Goal: Communication & Community: Answer question/provide support

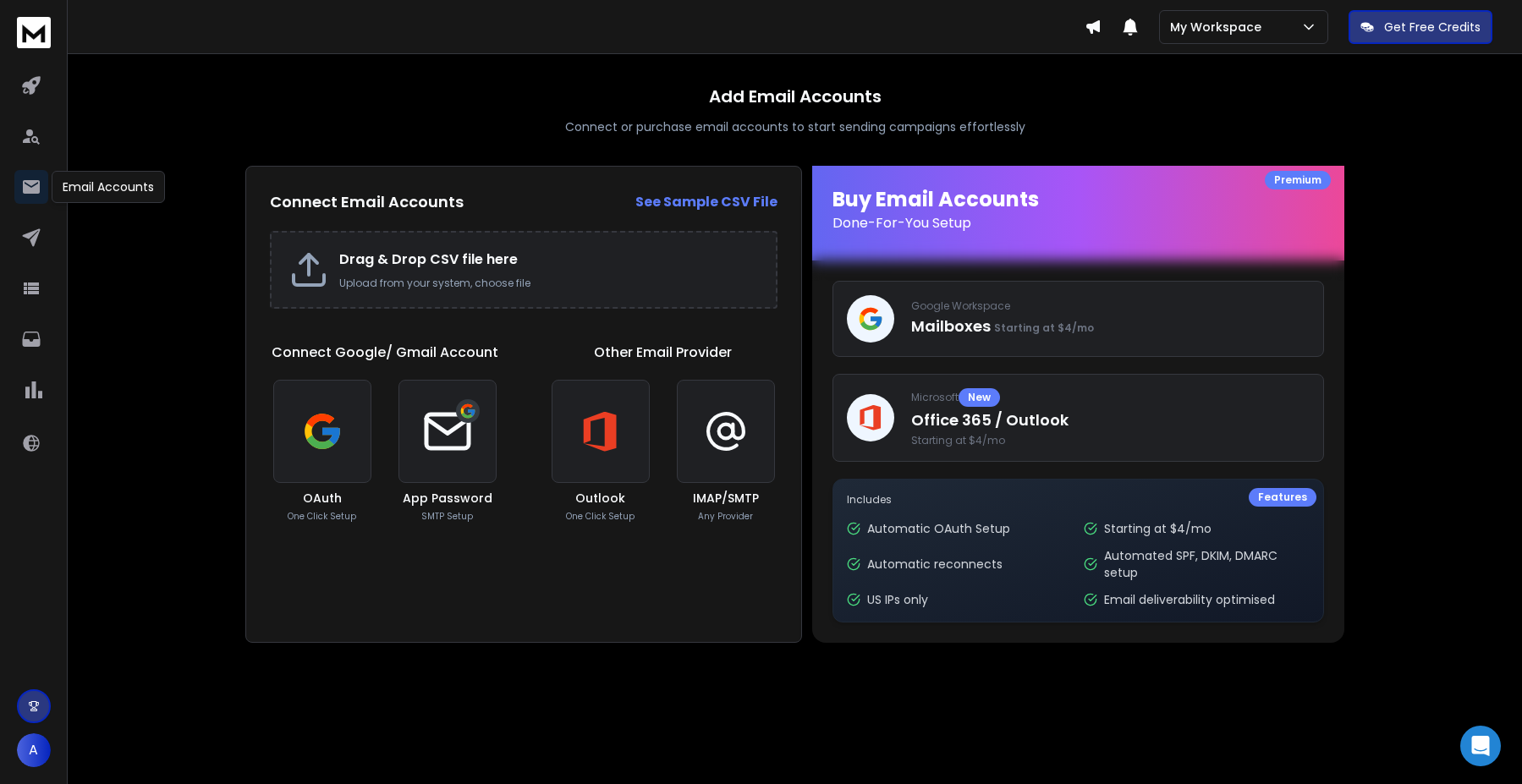
click at [40, 184] on icon at bounding box center [32, 187] width 21 height 21
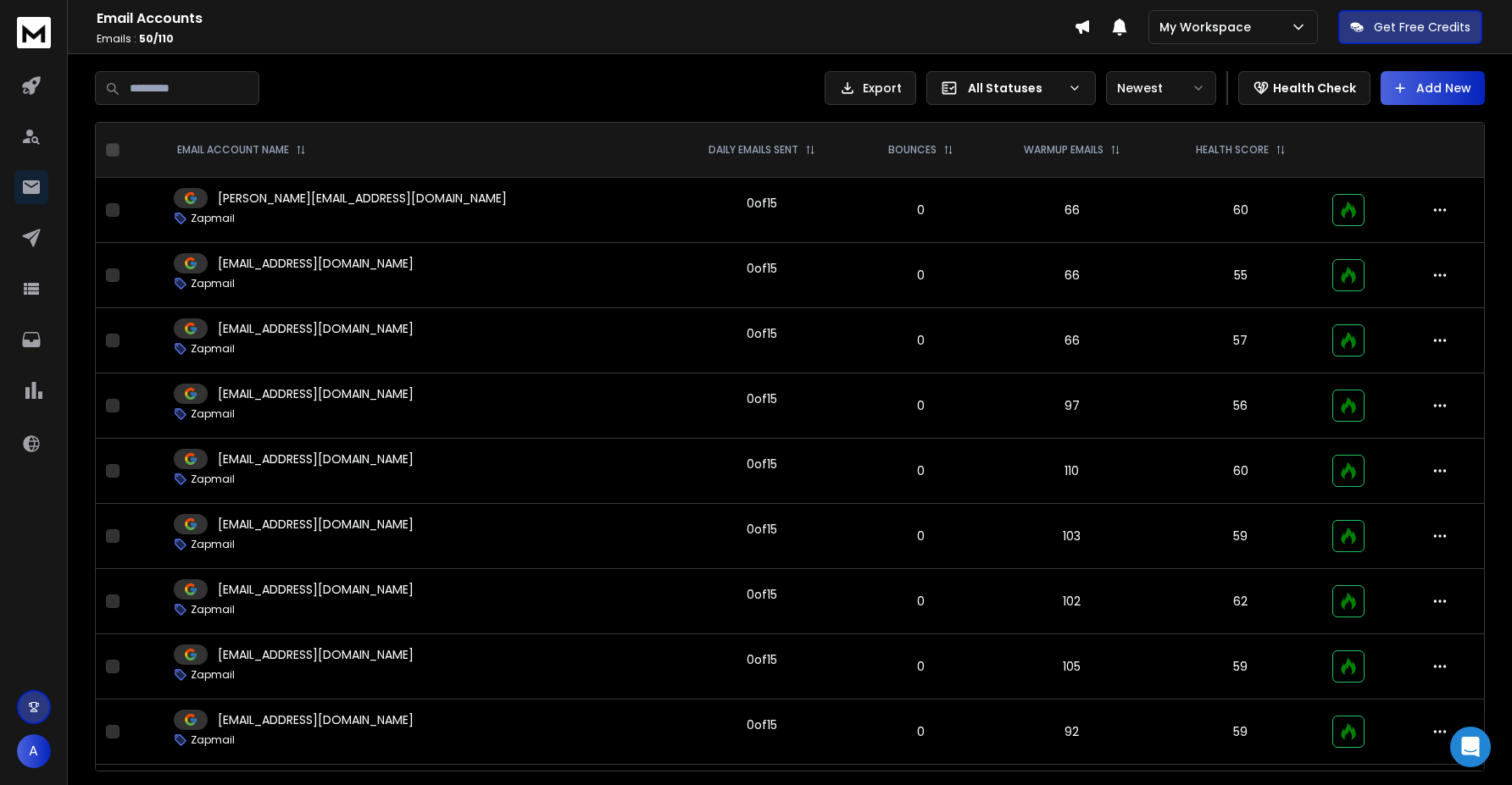
click at [495, 216] on div "Zapmail" at bounding box center [416, 218] width 484 height 13
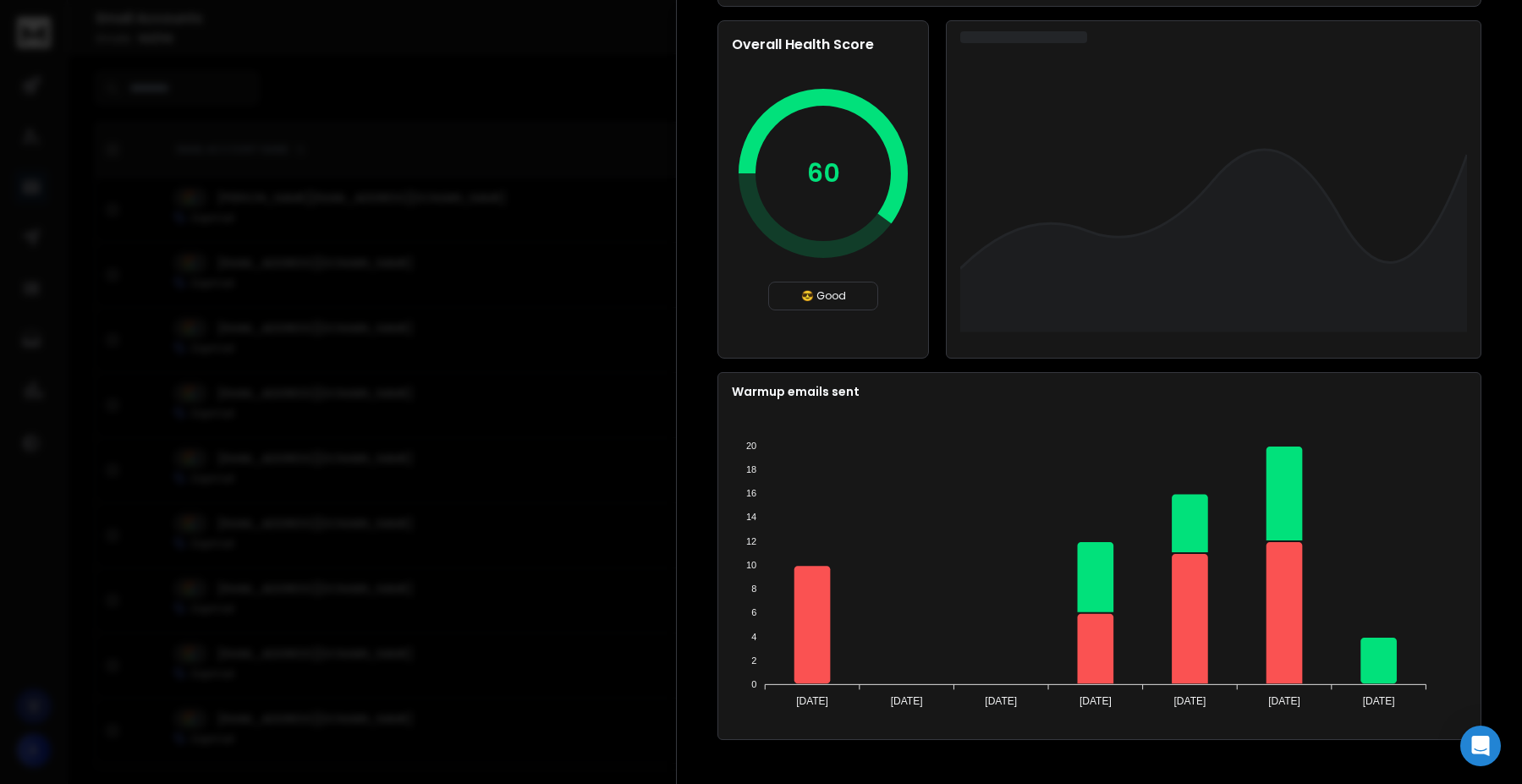
scroll to position [595, 0]
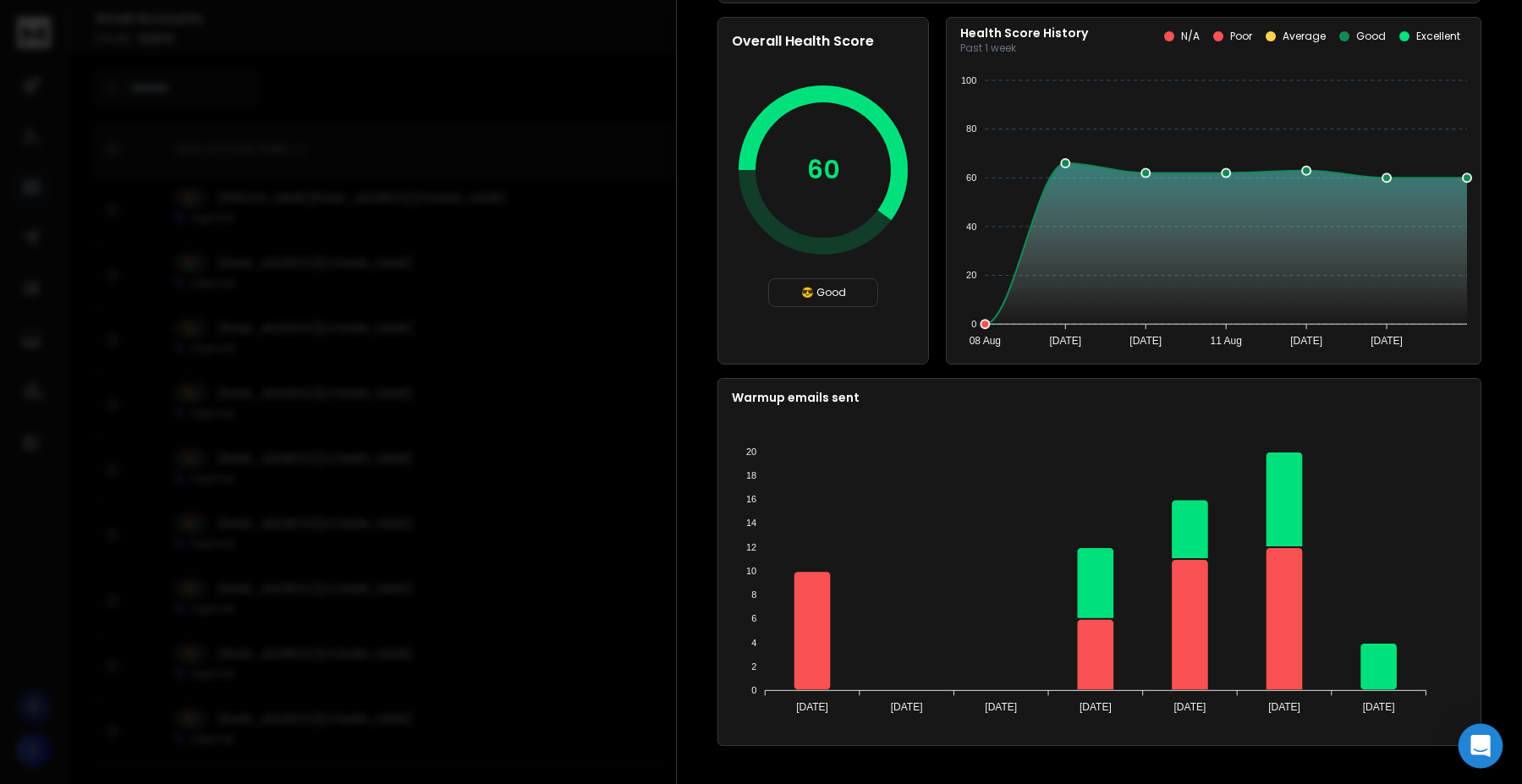
click at [1487, 749] on icon "Open Intercom Messenger" at bounding box center [1480, 747] width 20 height 22
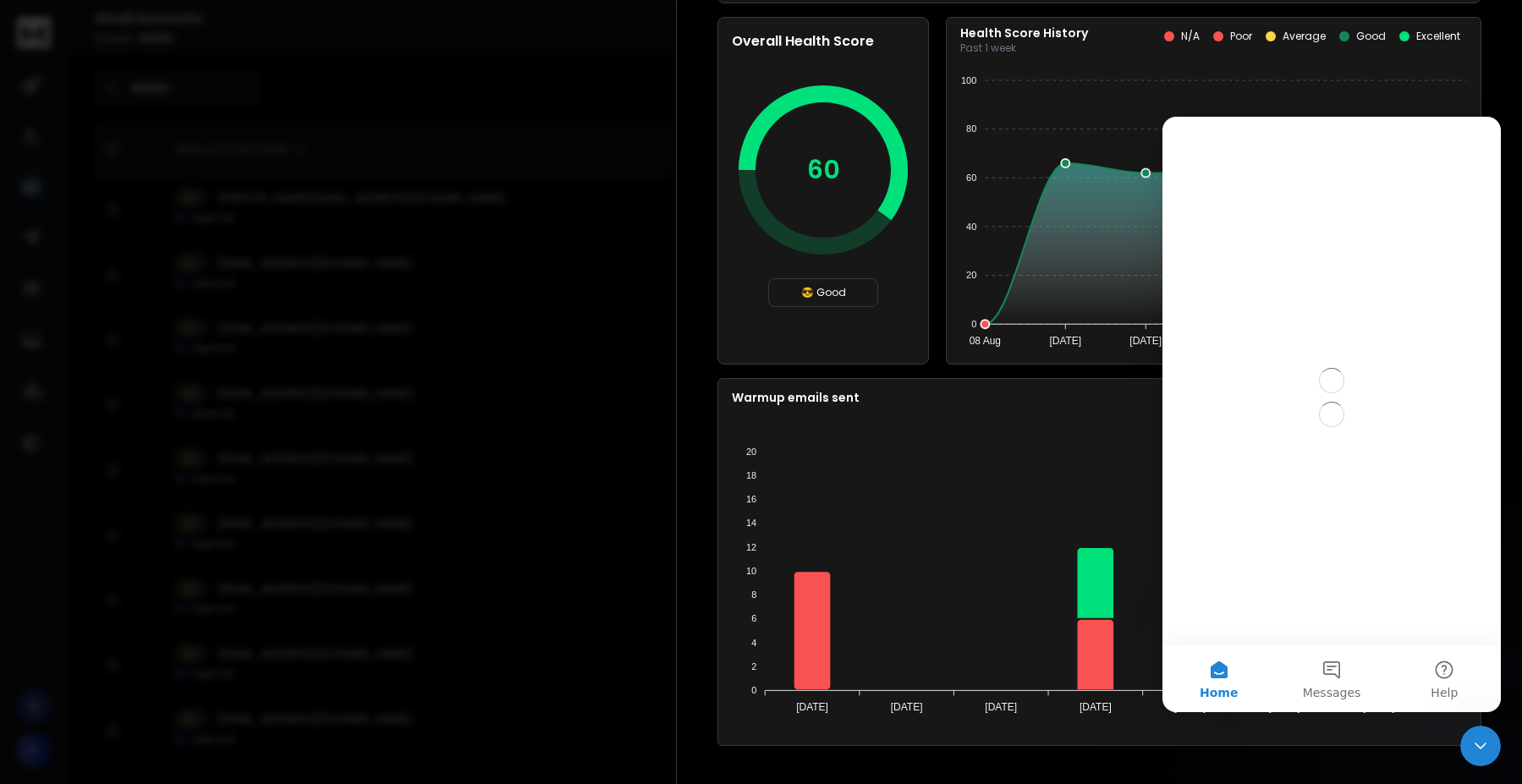
scroll to position [0, 0]
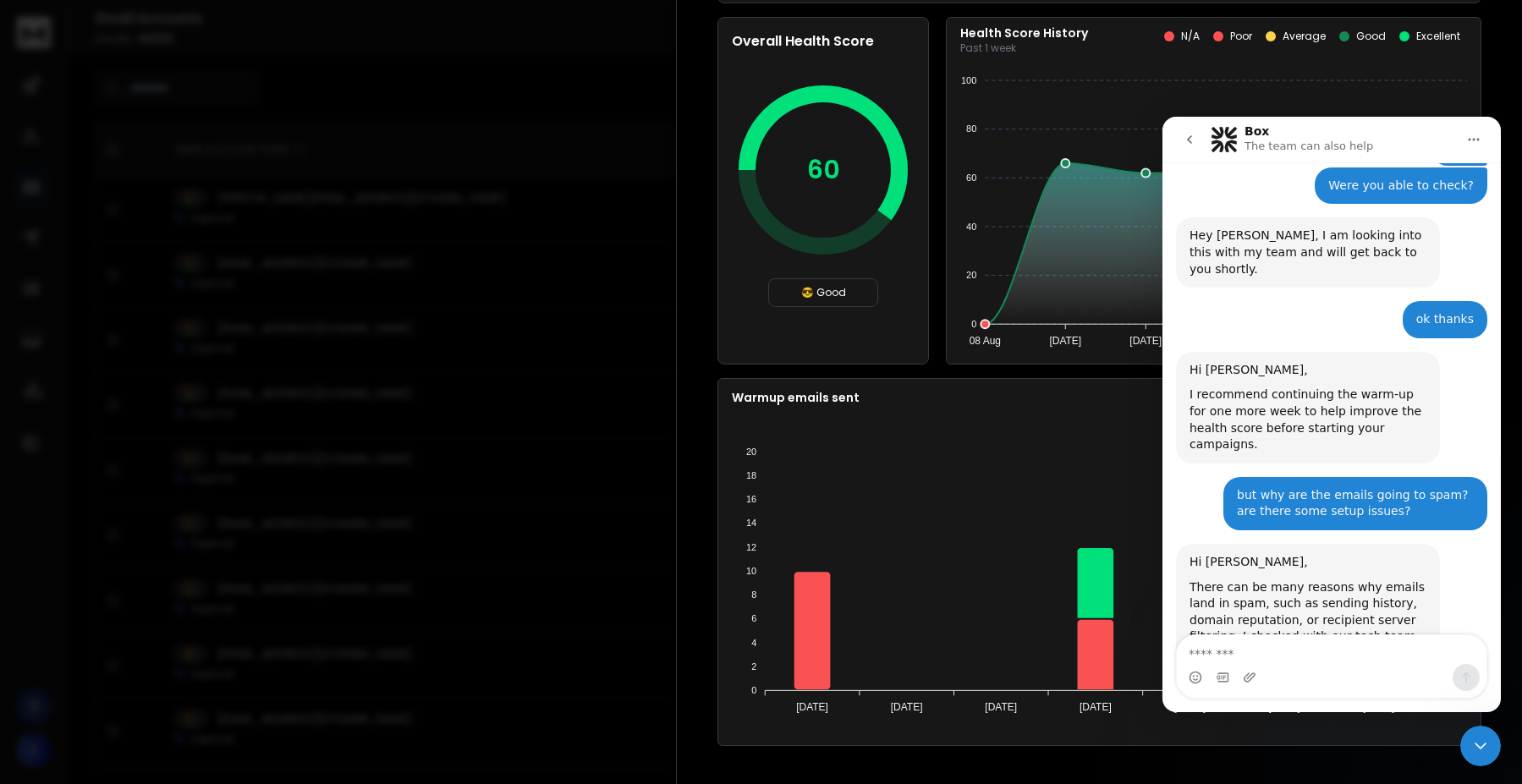
scroll to position [847, 0]
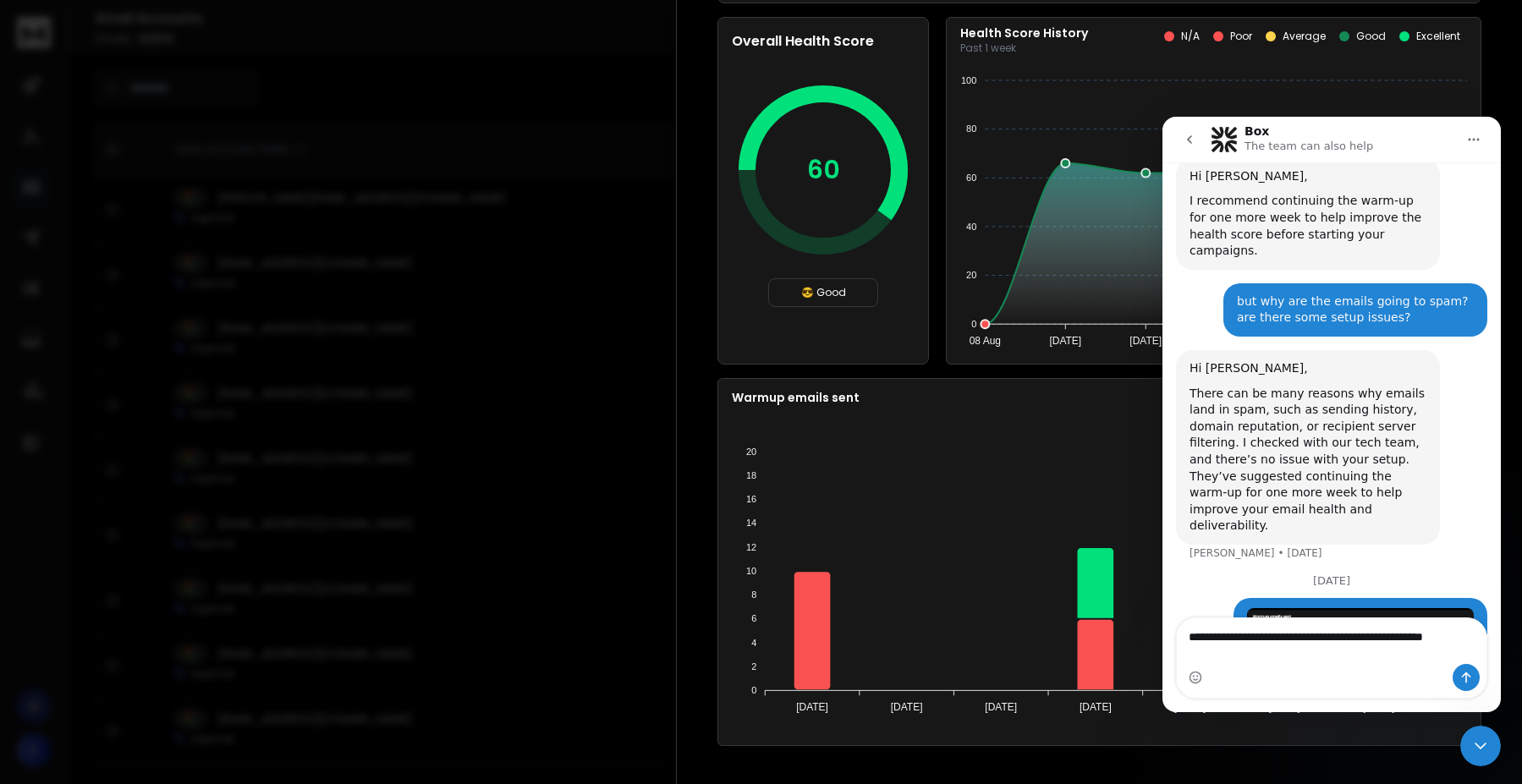
type textarea "**********"
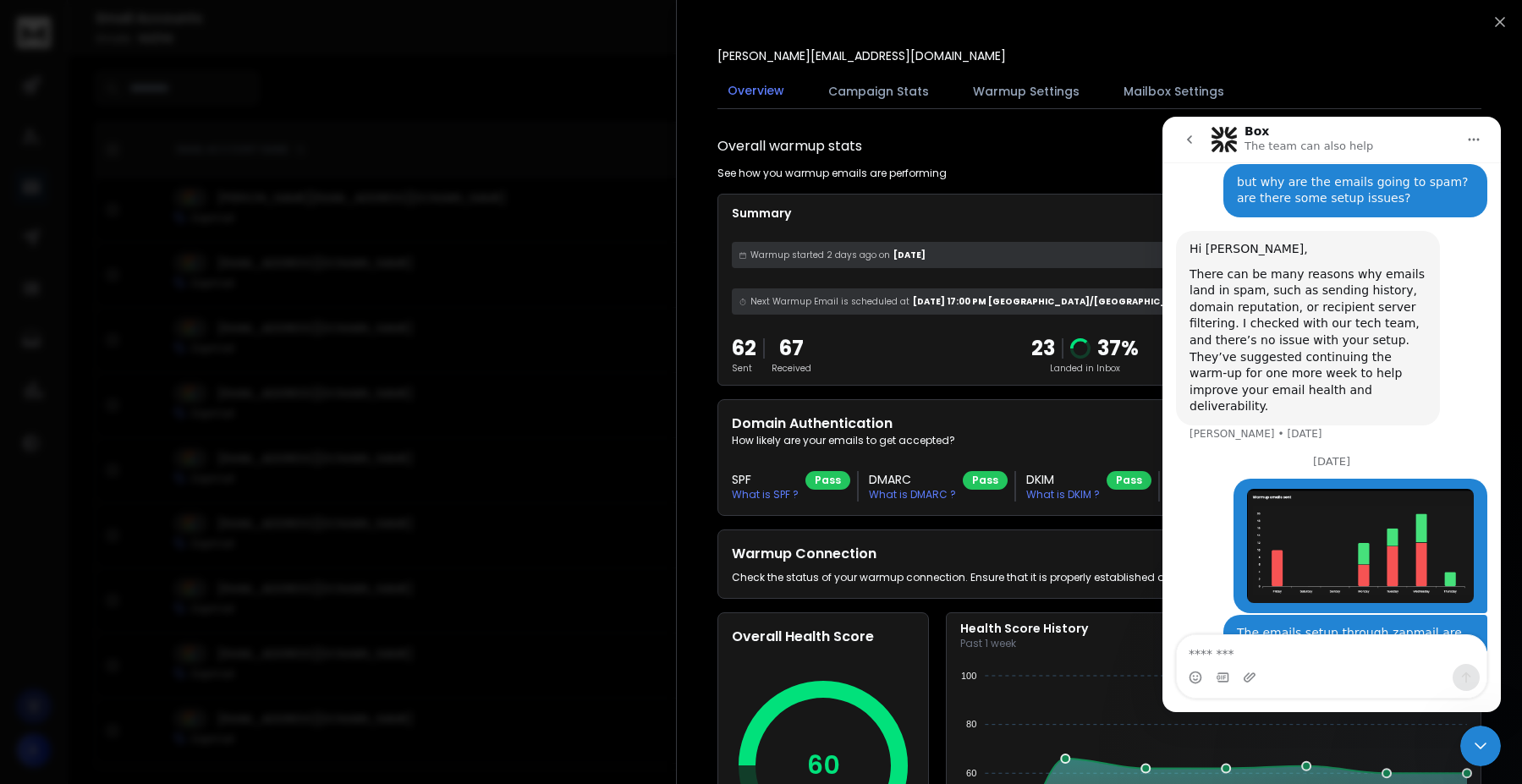
scroll to position [967, 0]
type textarea "**********"
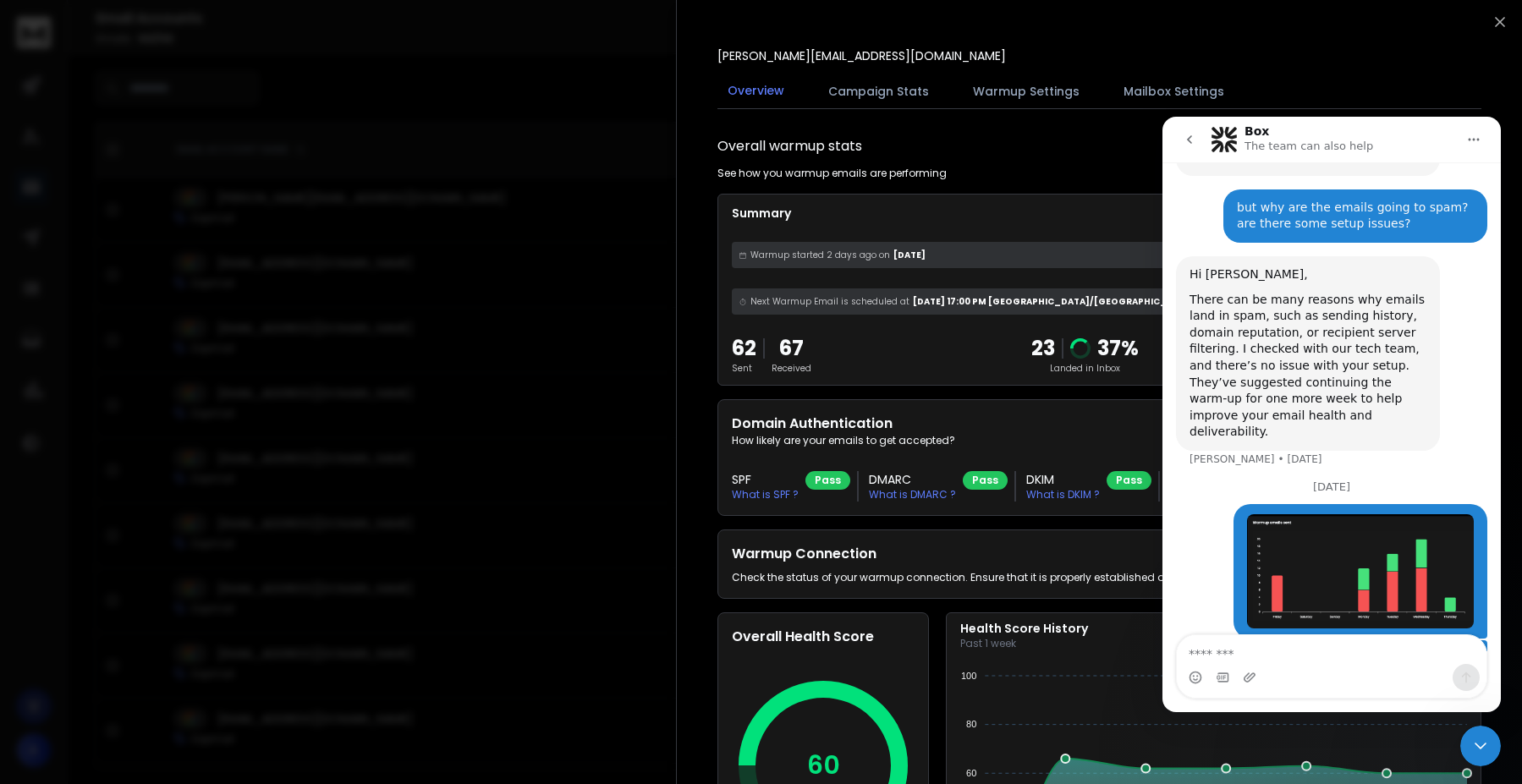
scroll to position [1005, 0]
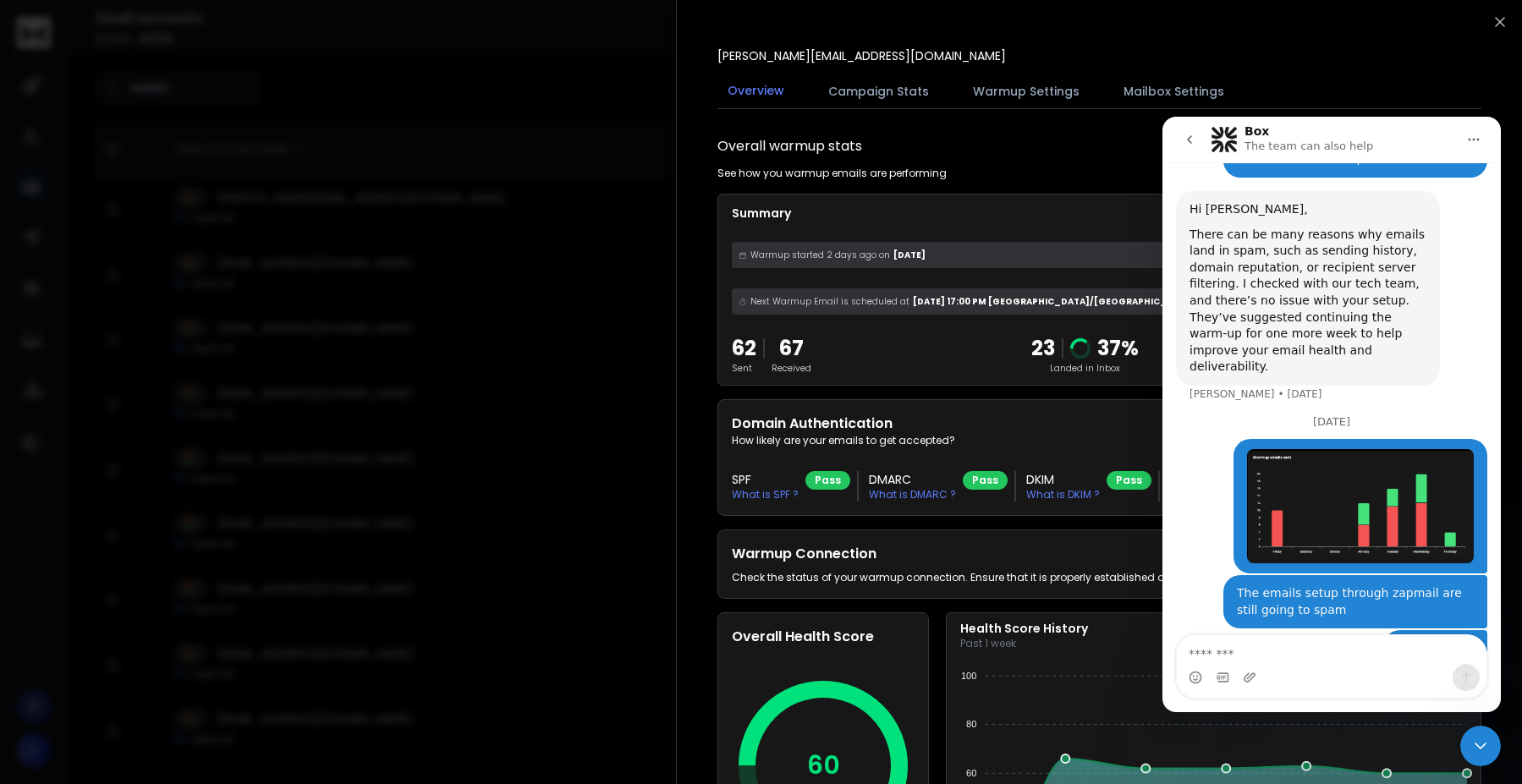
click at [787, 53] on p "[PERSON_NAME][EMAIL_ADDRESS][DOMAIN_NAME]" at bounding box center [862, 56] width 289 height 17
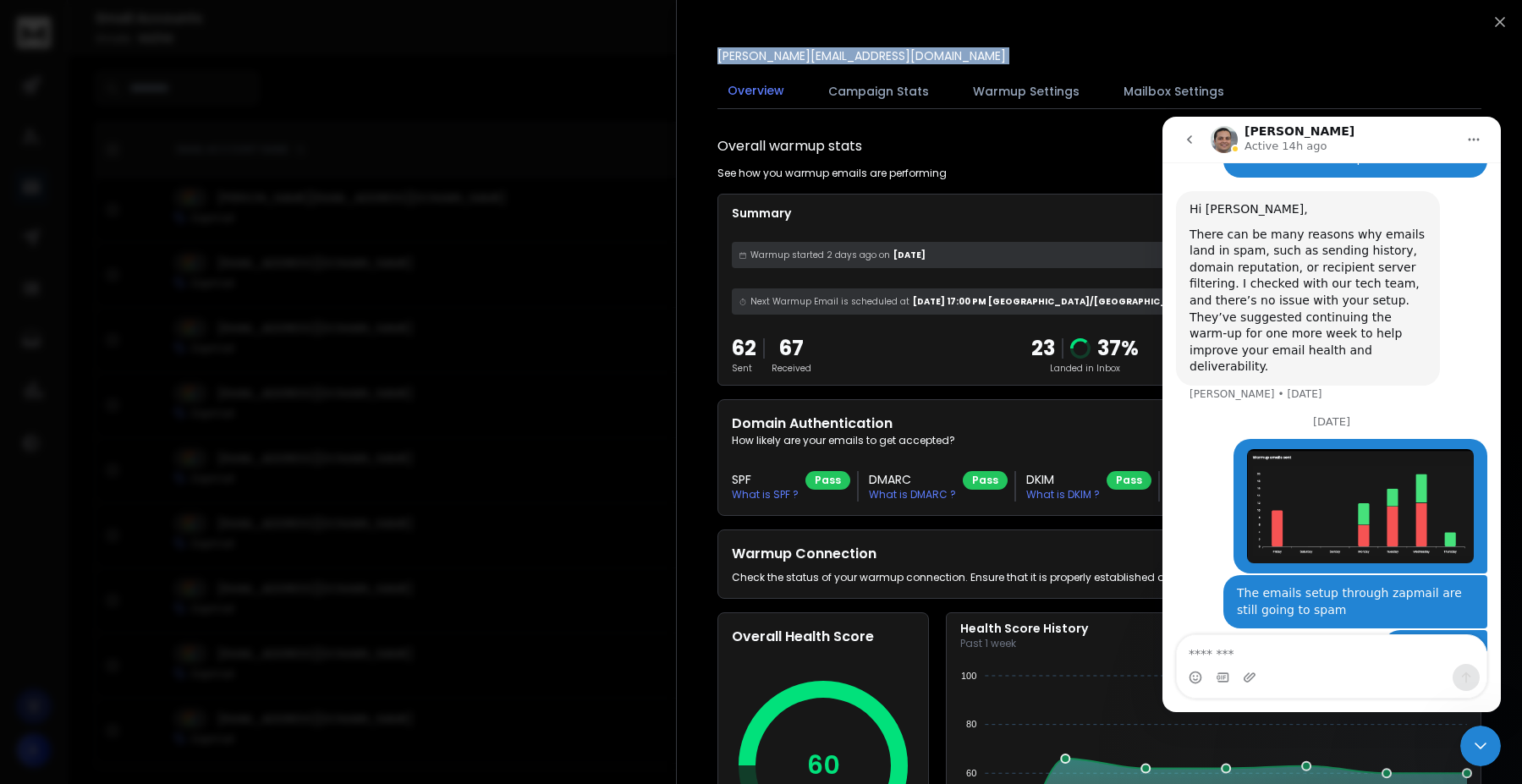
copy p "[PERSON_NAME][EMAIL_ADDRESS][DOMAIN_NAME]"
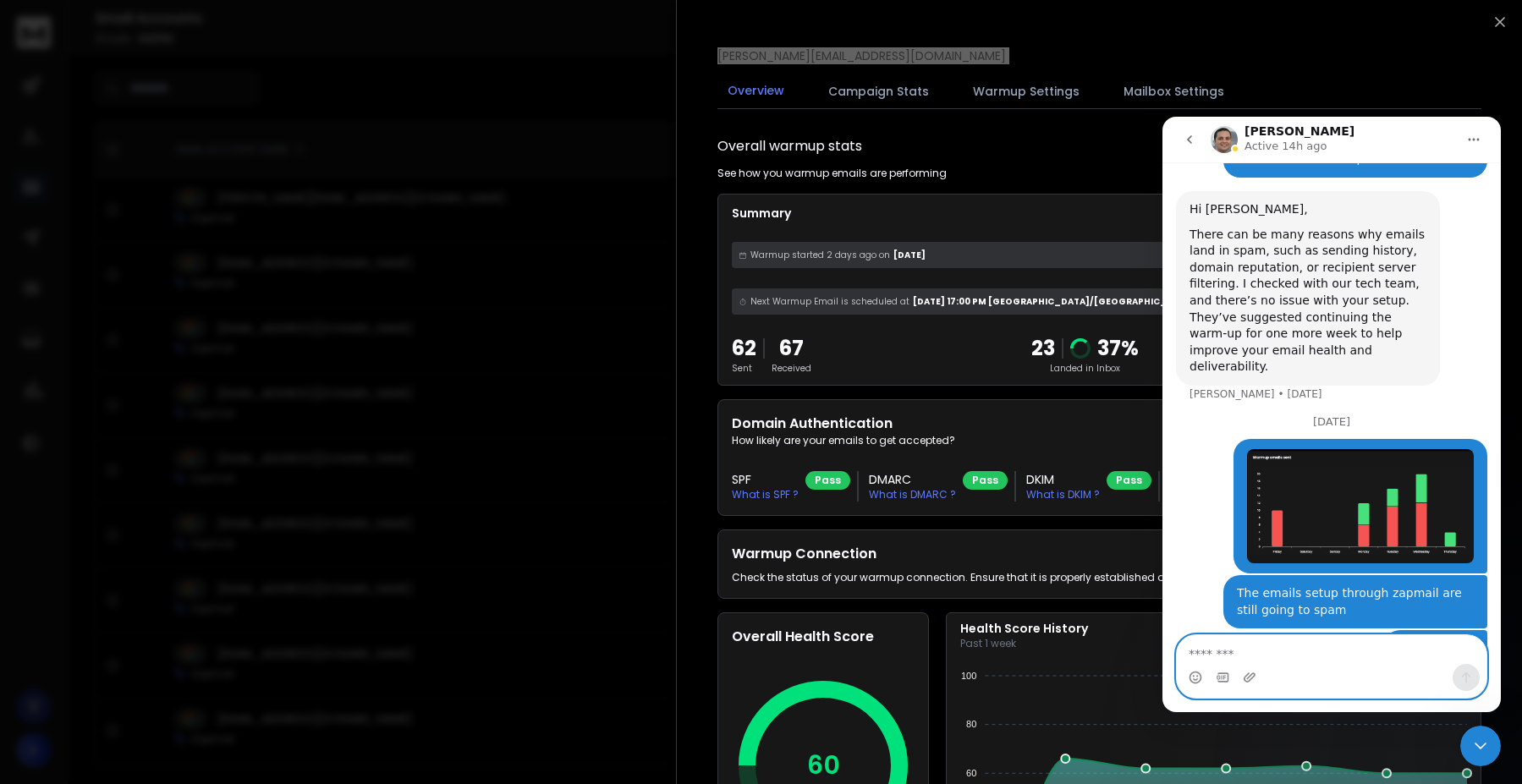
click at [1253, 639] on textarea "Message…" at bounding box center [1331, 649] width 309 height 29
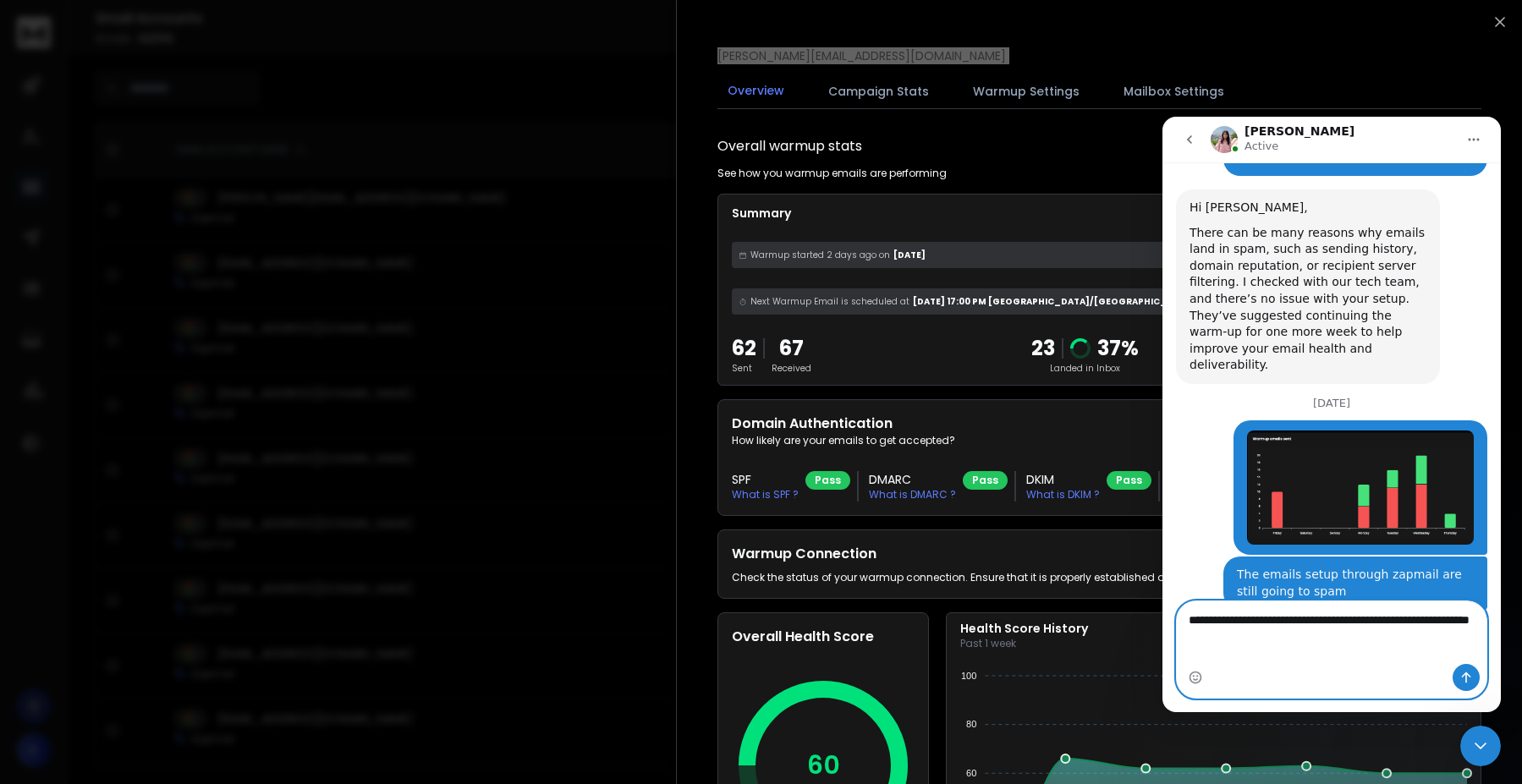
scroll to position [1058, 0]
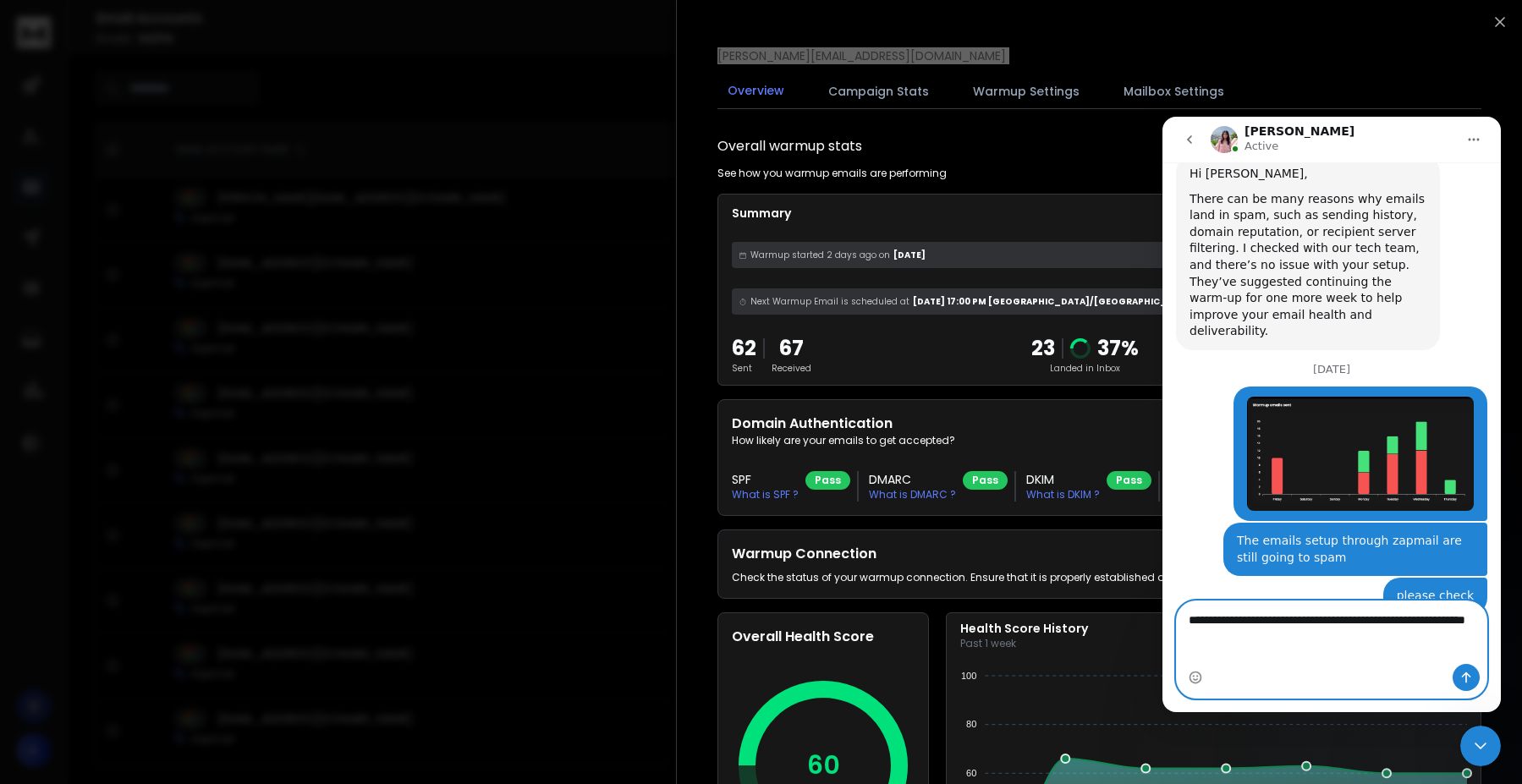
type textarea "**********"
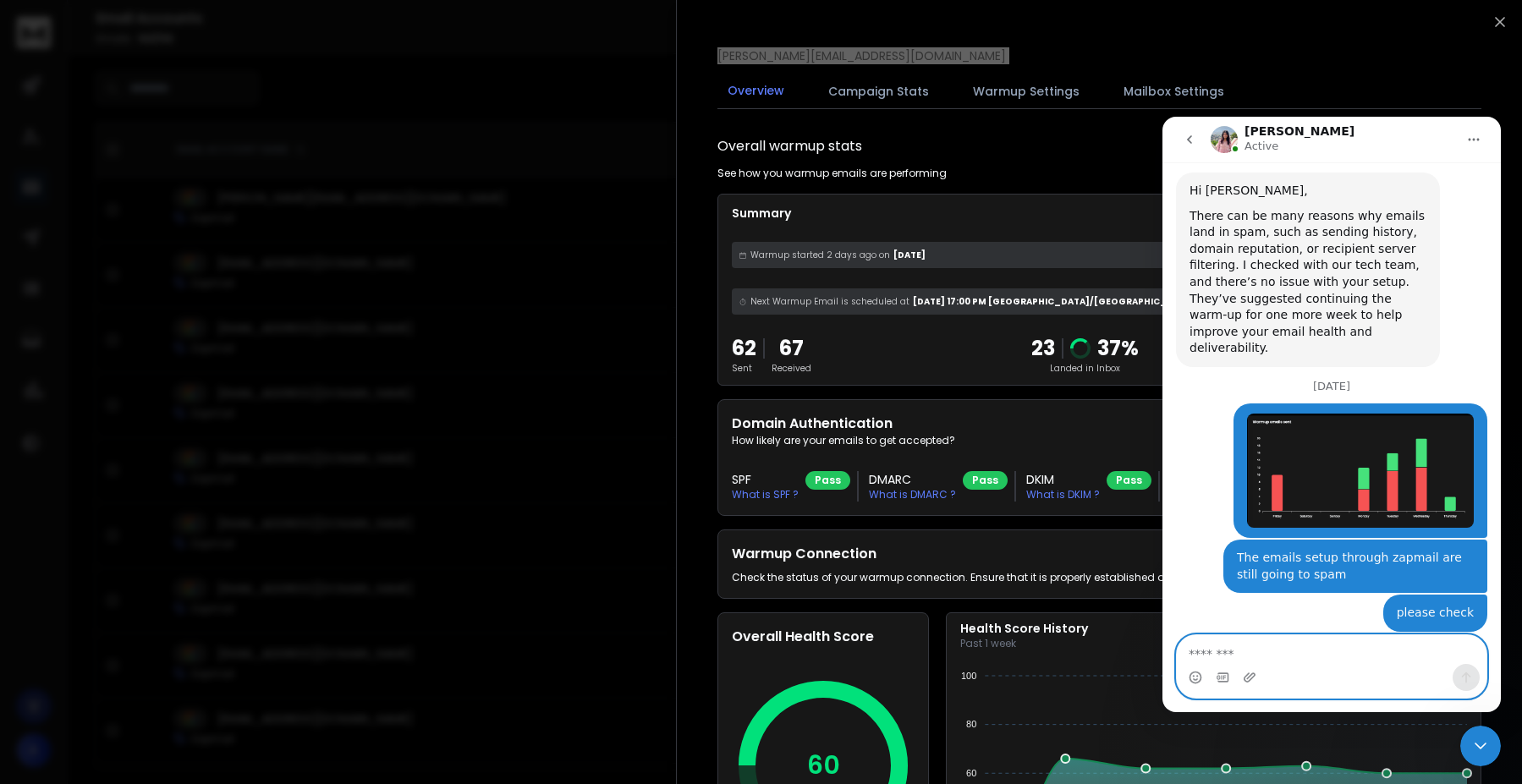
scroll to position [1075, 0]
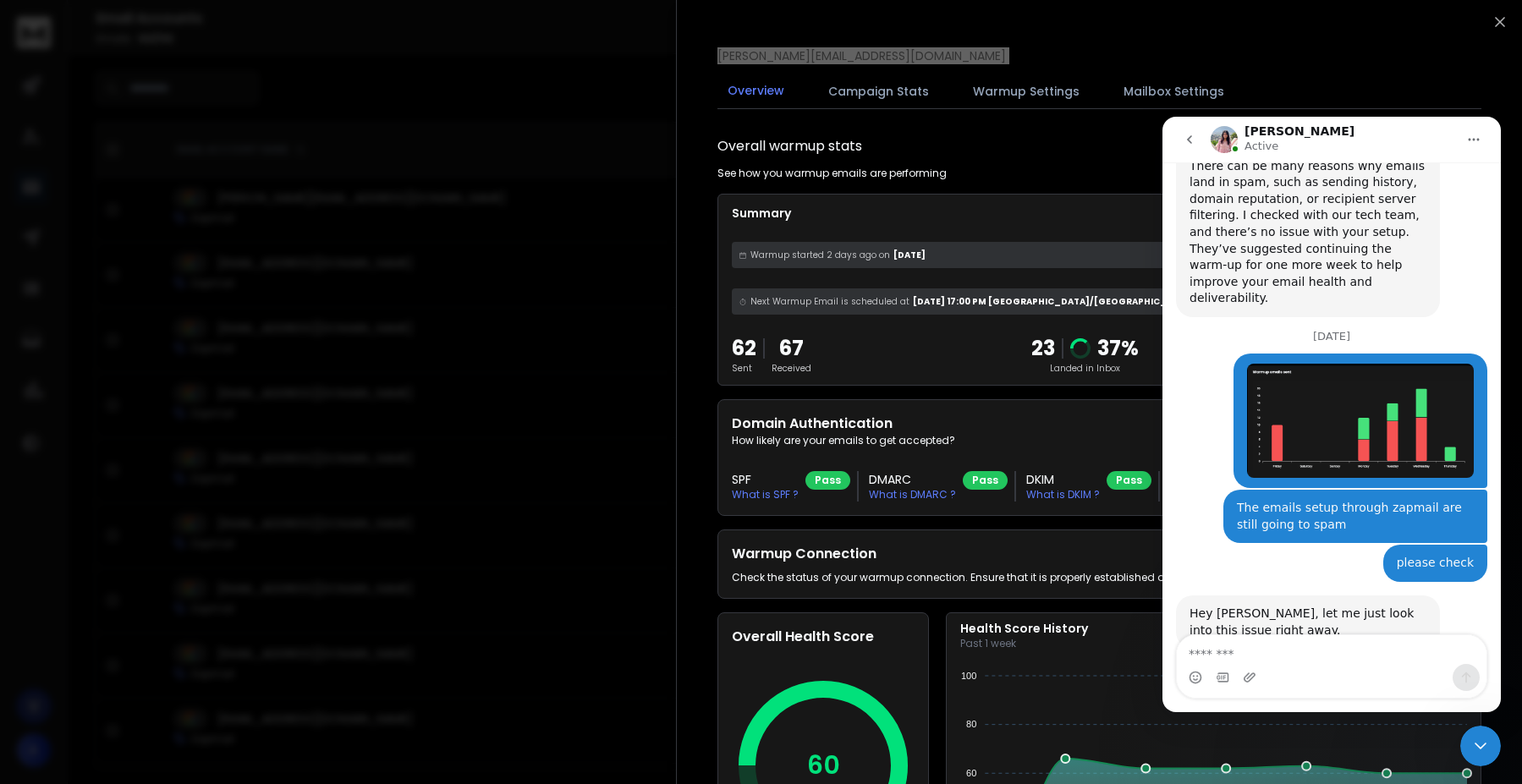
click at [1319, 363] on img "Arpit says…" at bounding box center [1360, 421] width 227 height 114
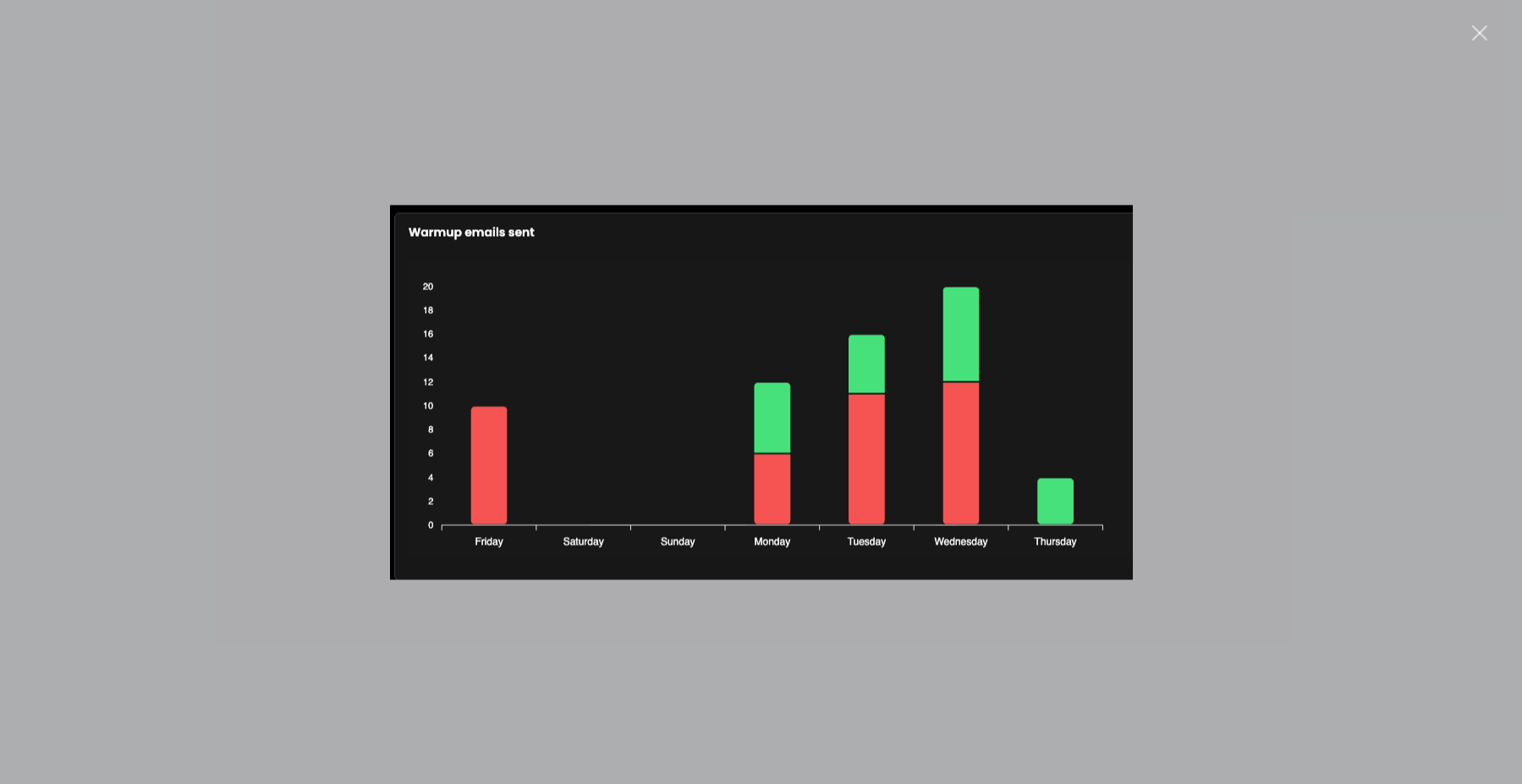
scroll to position [1125, 0]
click at [1290, 336] on div "Intercom messenger" at bounding box center [761, 392] width 1522 height 784
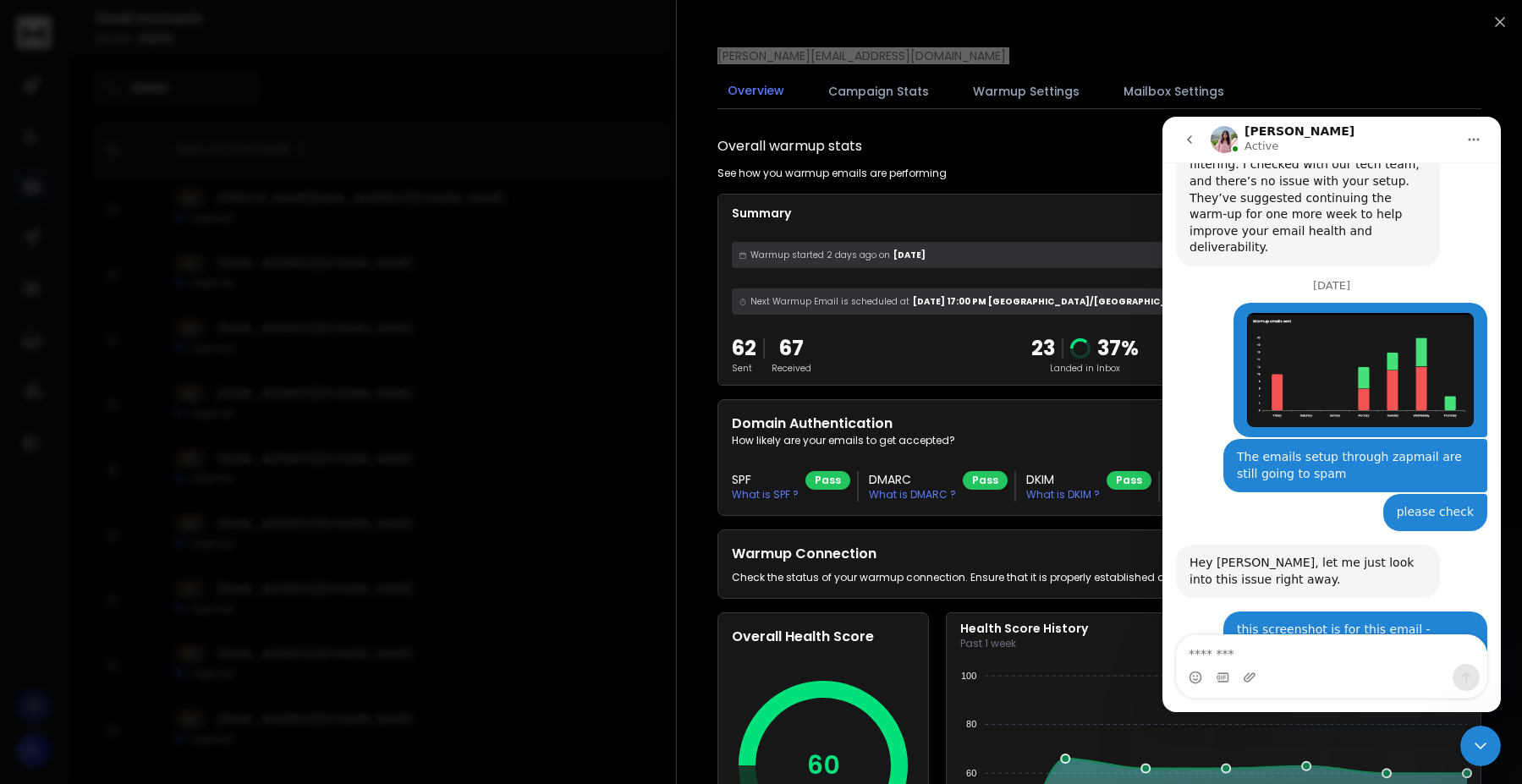
click at [1330, 313] on img "Arpit says…" at bounding box center [1360, 370] width 227 height 114
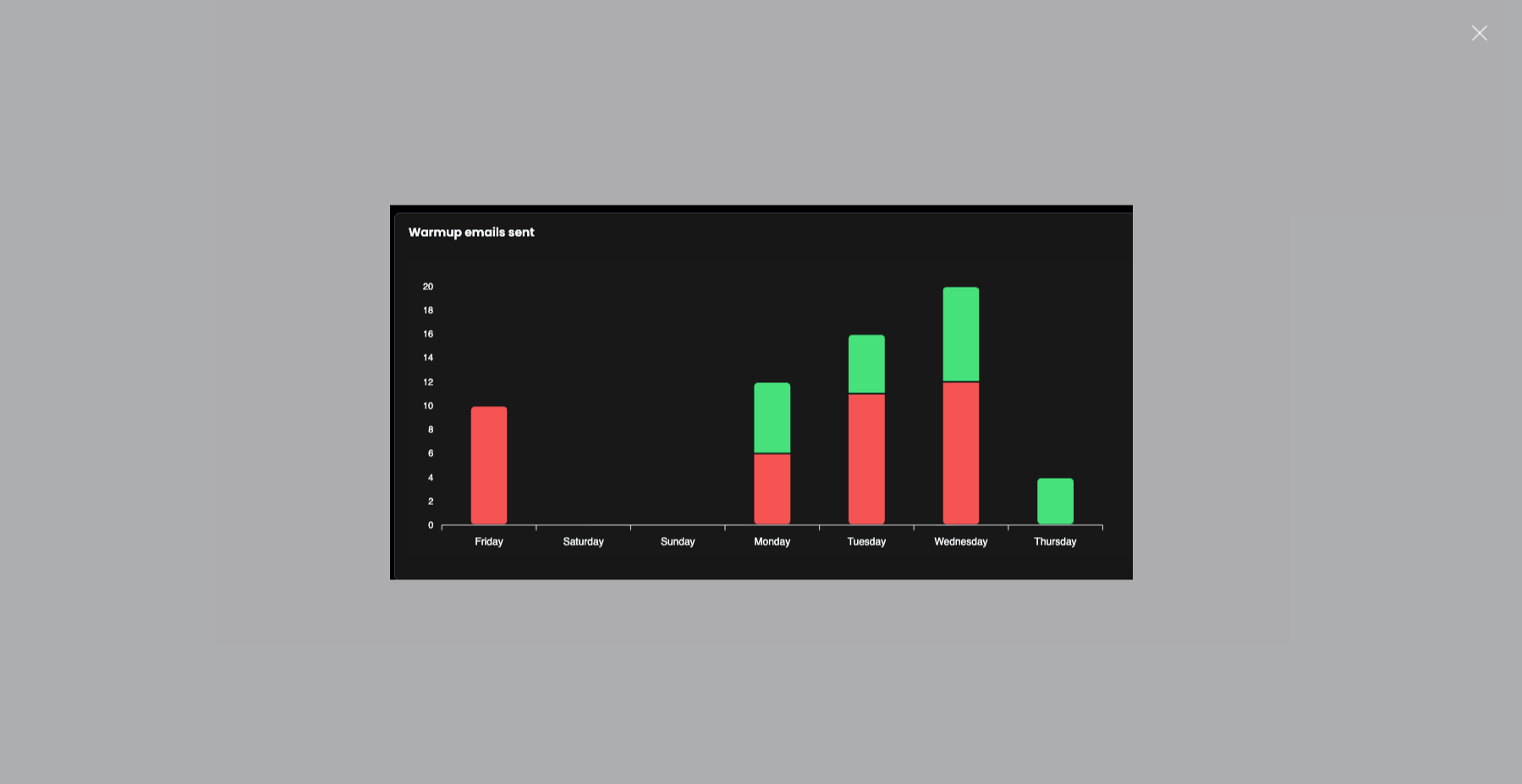
scroll to position [0, 0]
click at [1307, 620] on div "Intercom messenger" at bounding box center [761, 392] width 1522 height 784
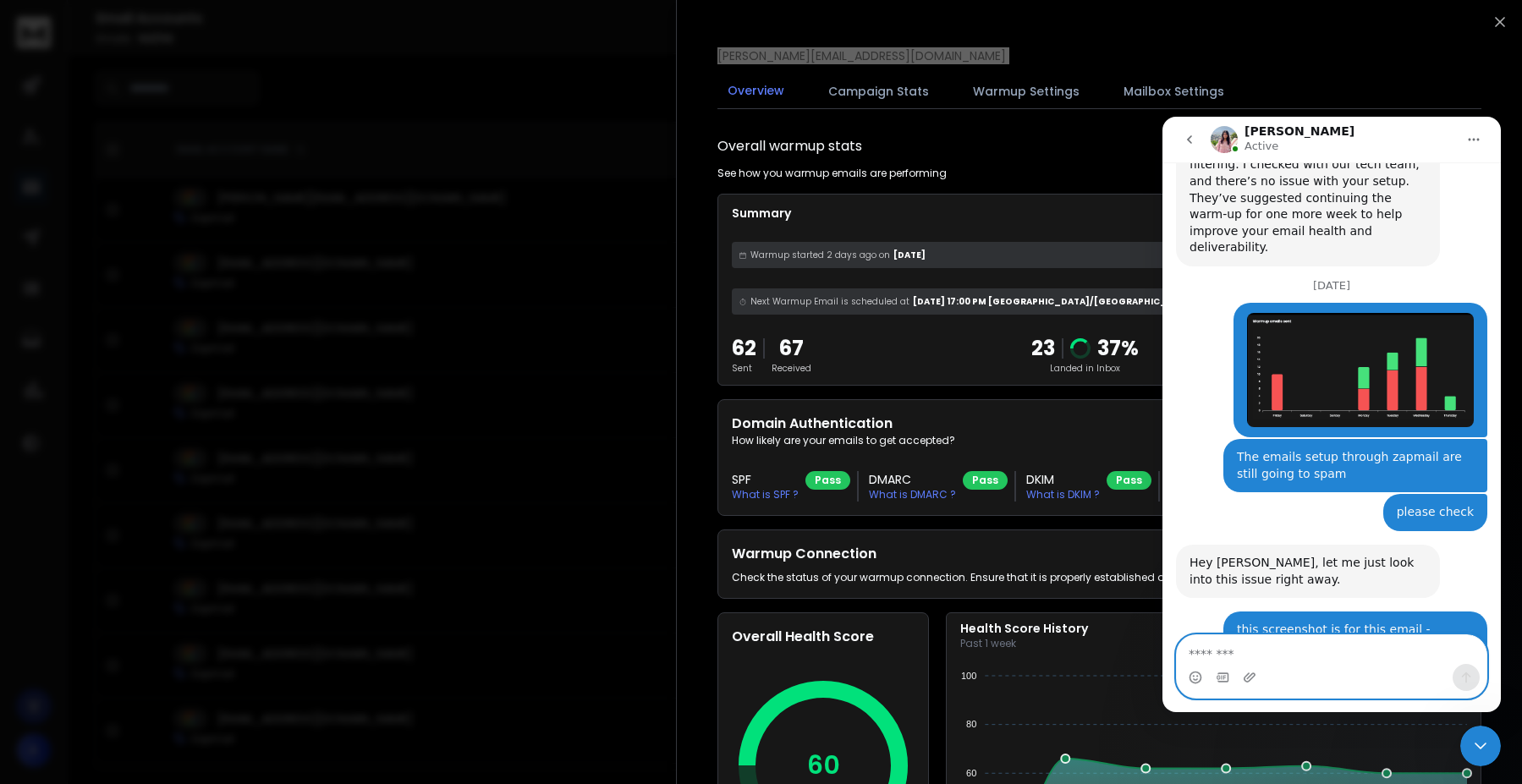
click at [1302, 657] on textarea "Message…" at bounding box center [1331, 649] width 309 height 29
paste textarea "**********"
type textarea "**********"
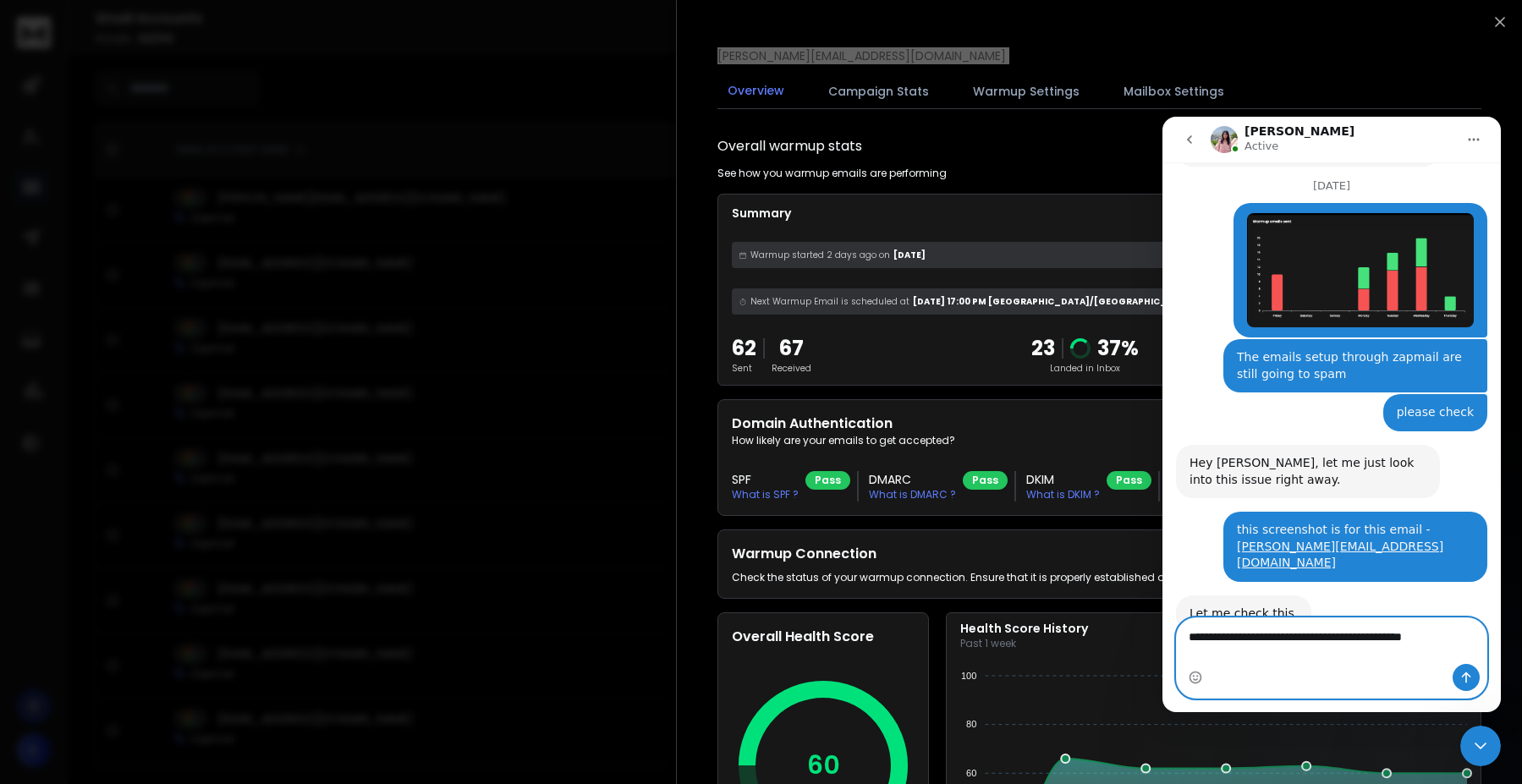
scroll to position [1242, 0]
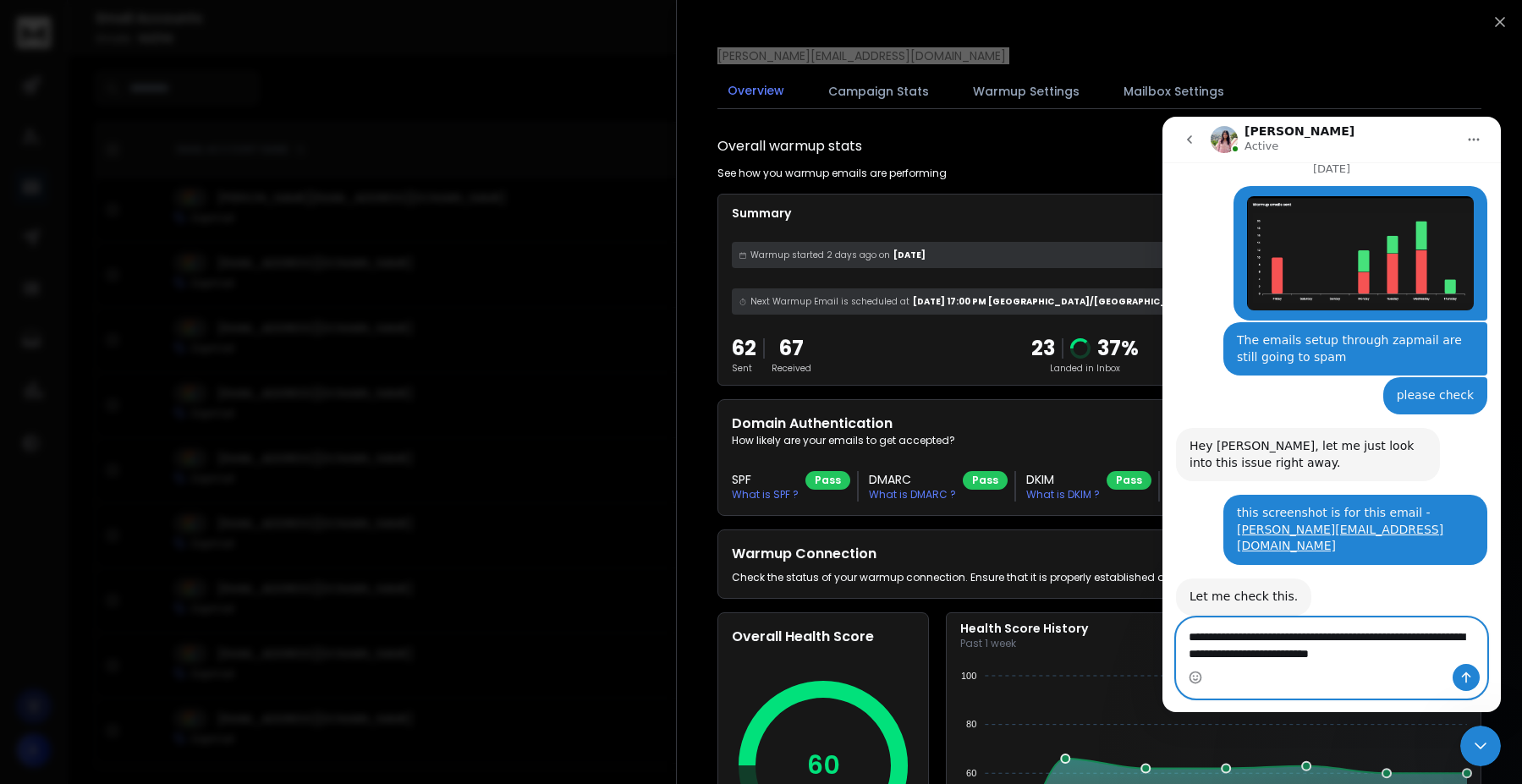
type textarea "**********"
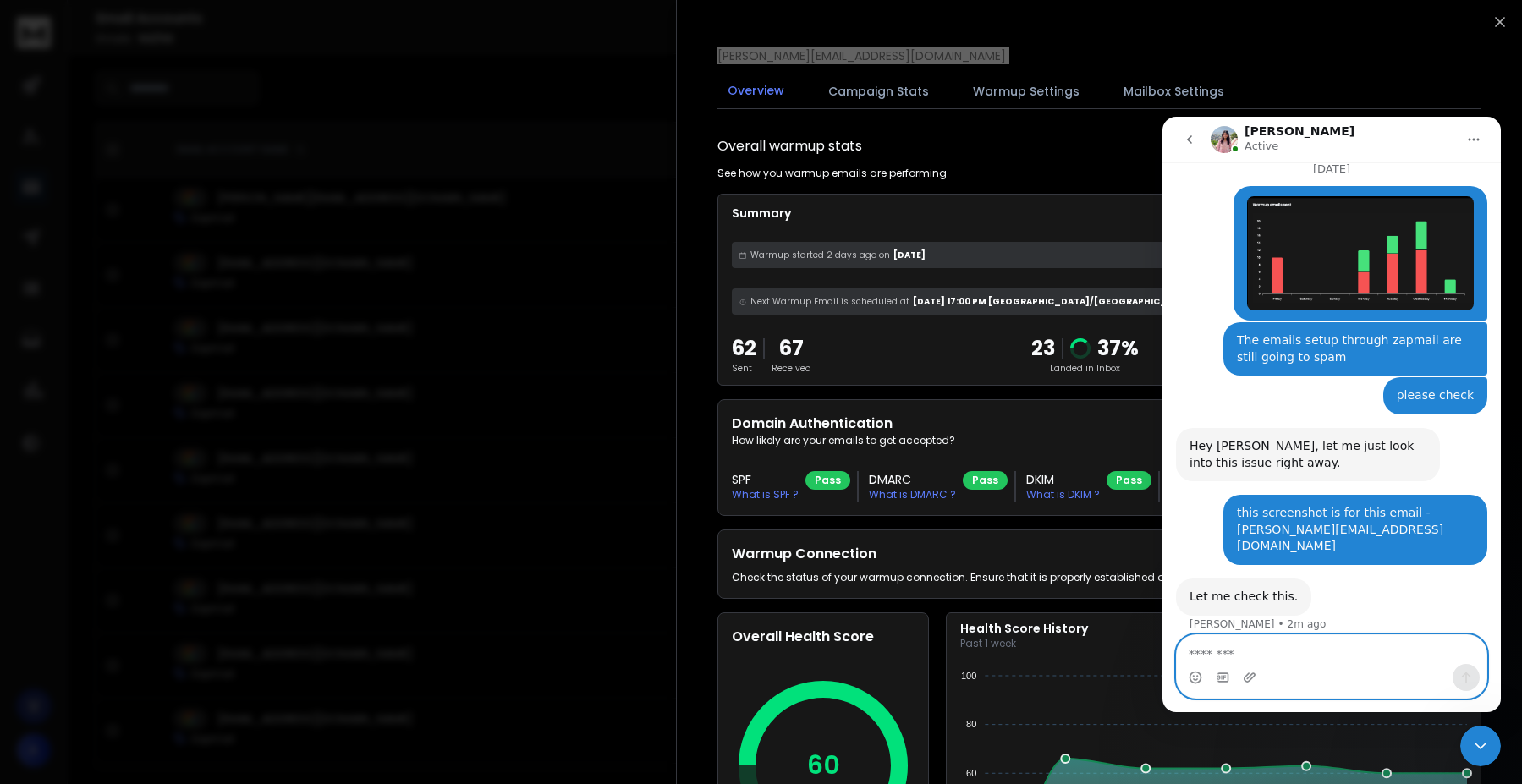
scroll to position [1297, 0]
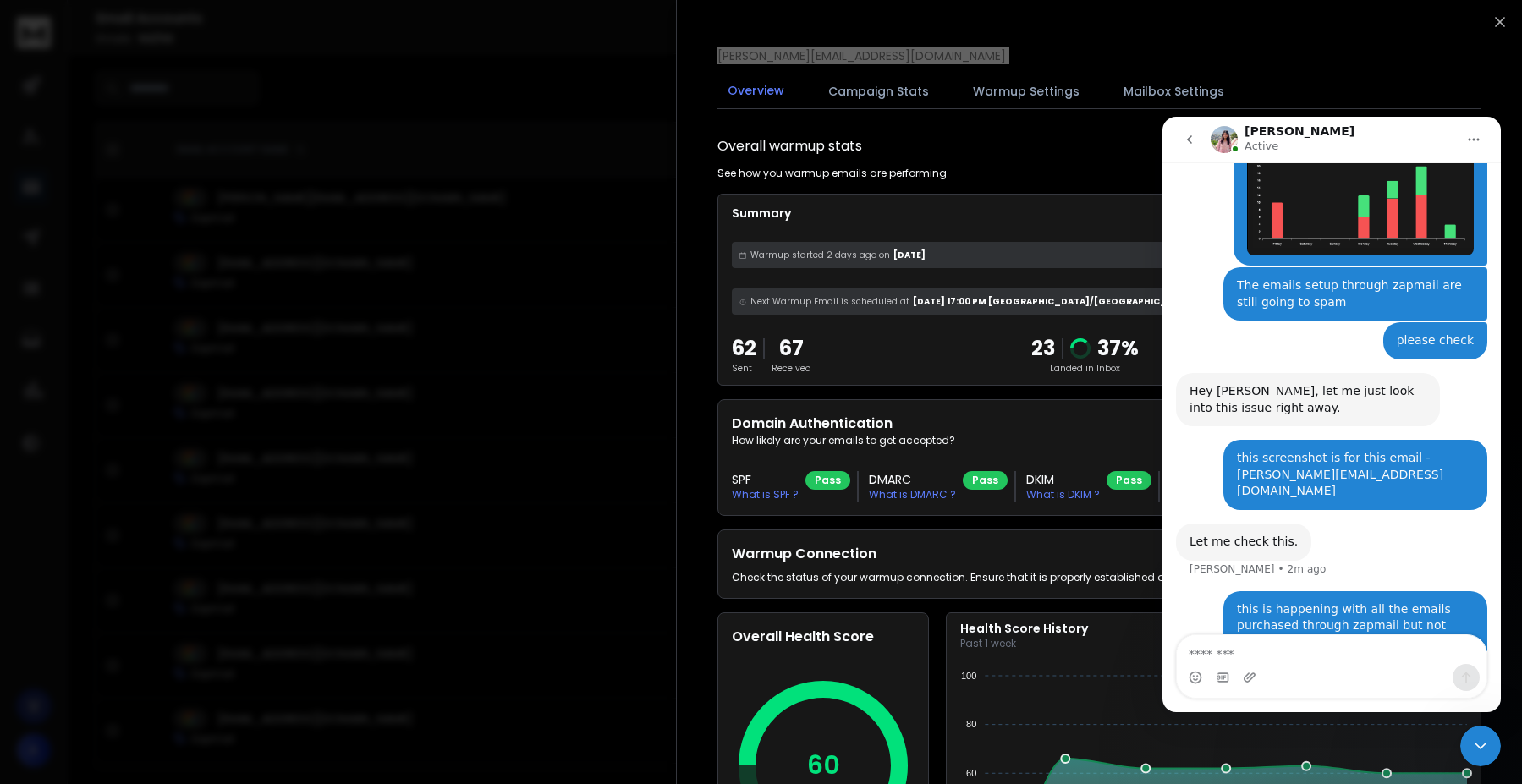
click at [1477, 741] on icon "Close Intercom Messenger" at bounding box center [1481, 747] width 21 height 21
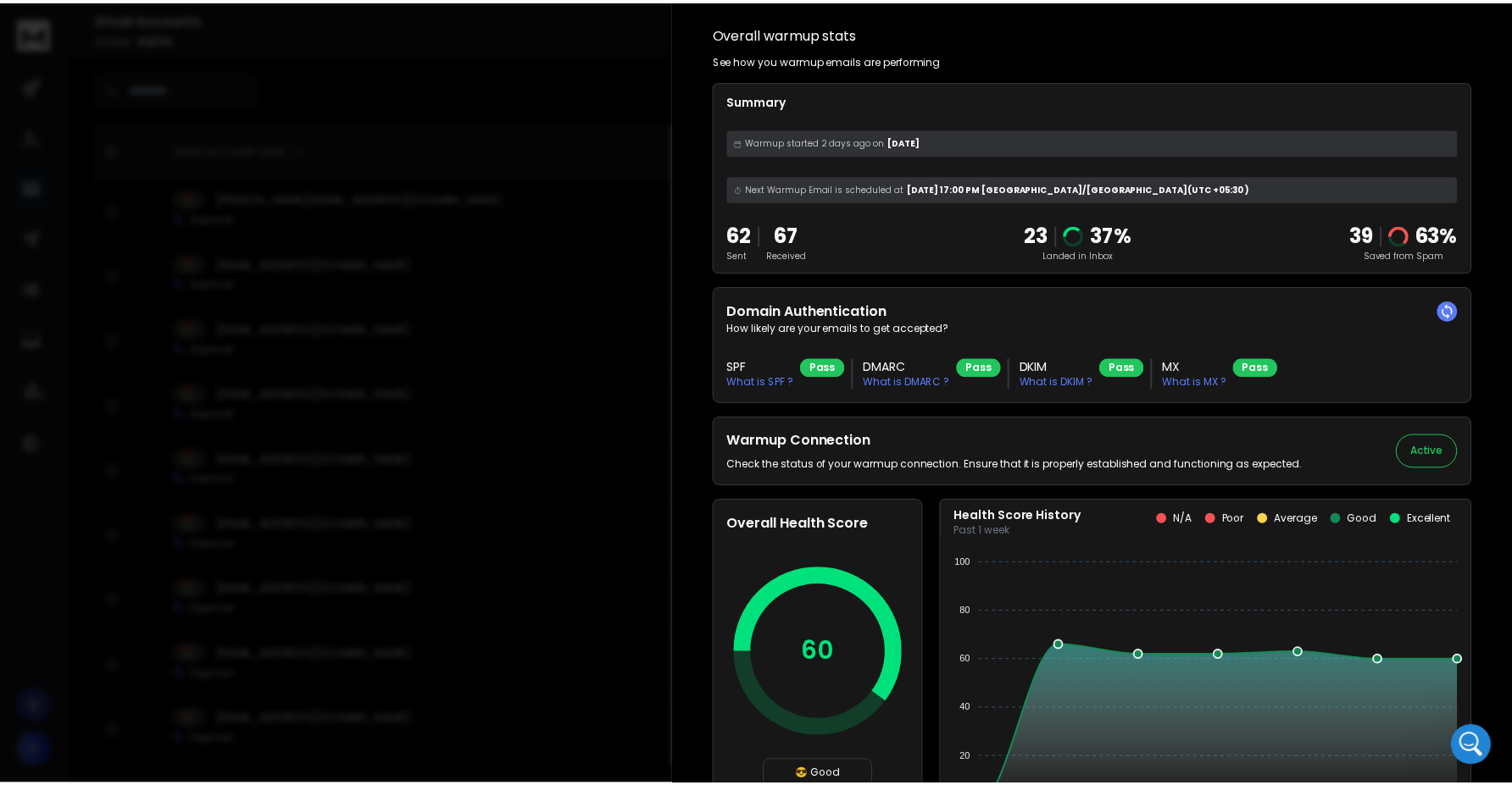
scroll to position [39, 0]
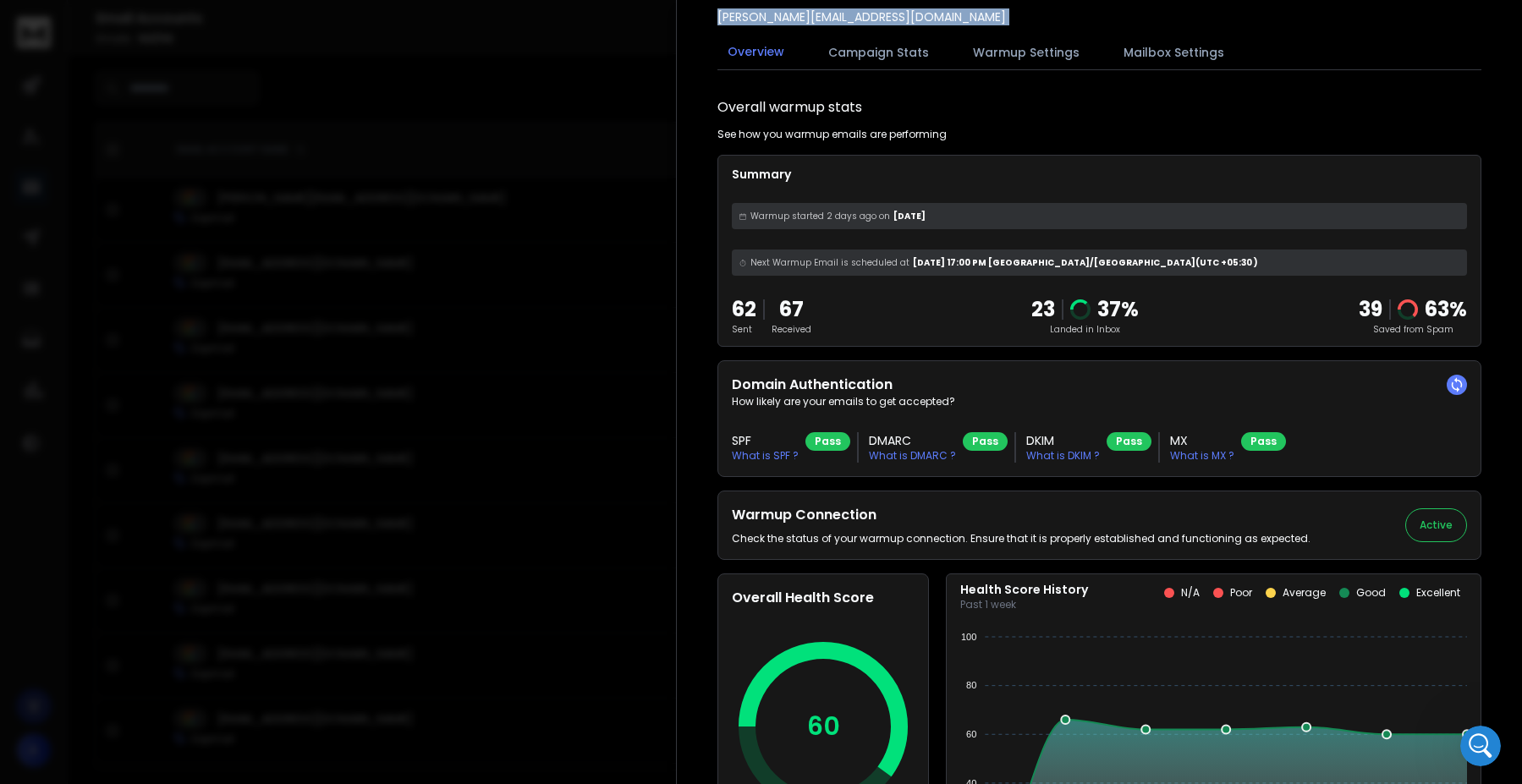
click at [593, 246] on div at bounding box center [761, 392] width 1522 height 784
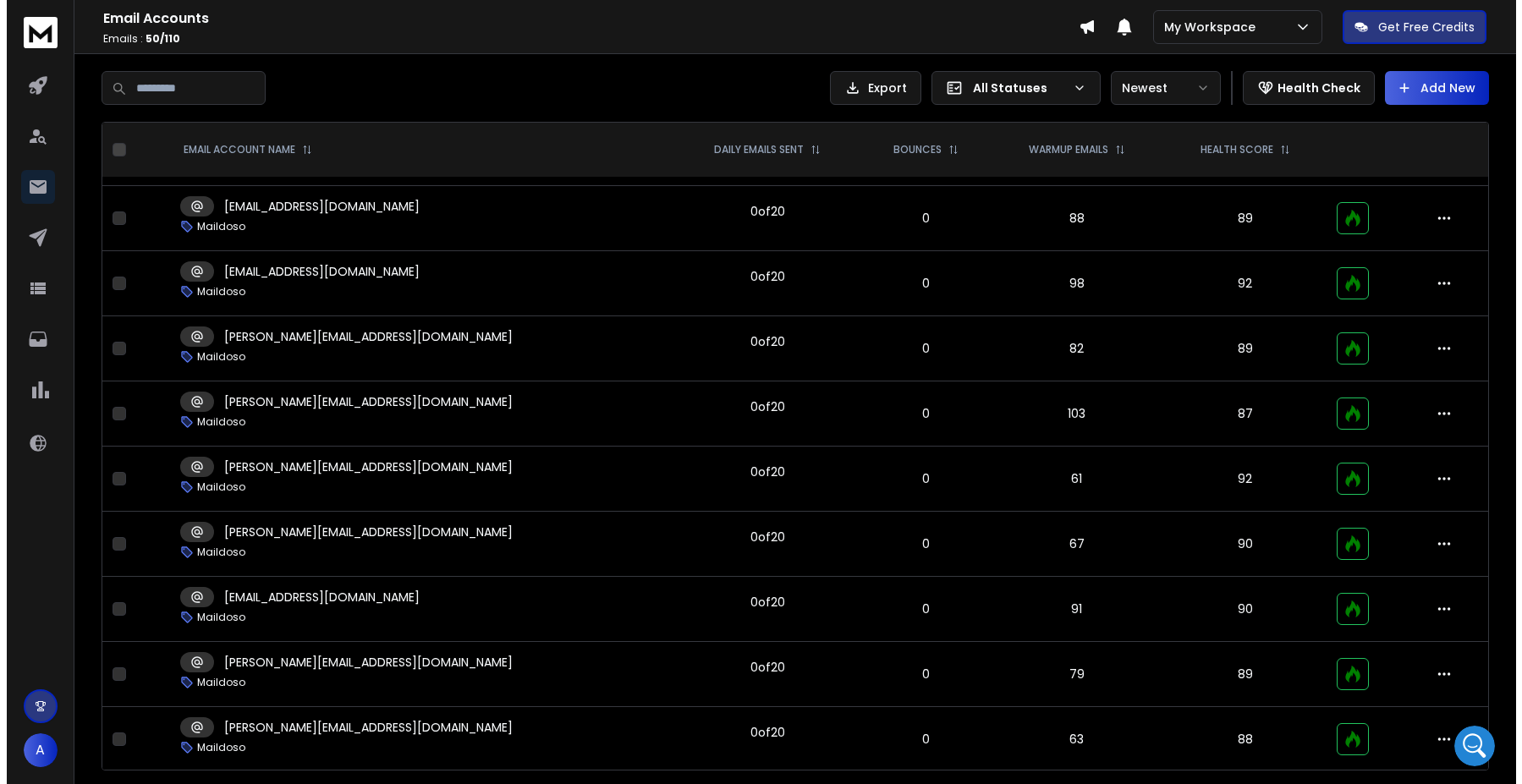
scroll to position [1948, 0]
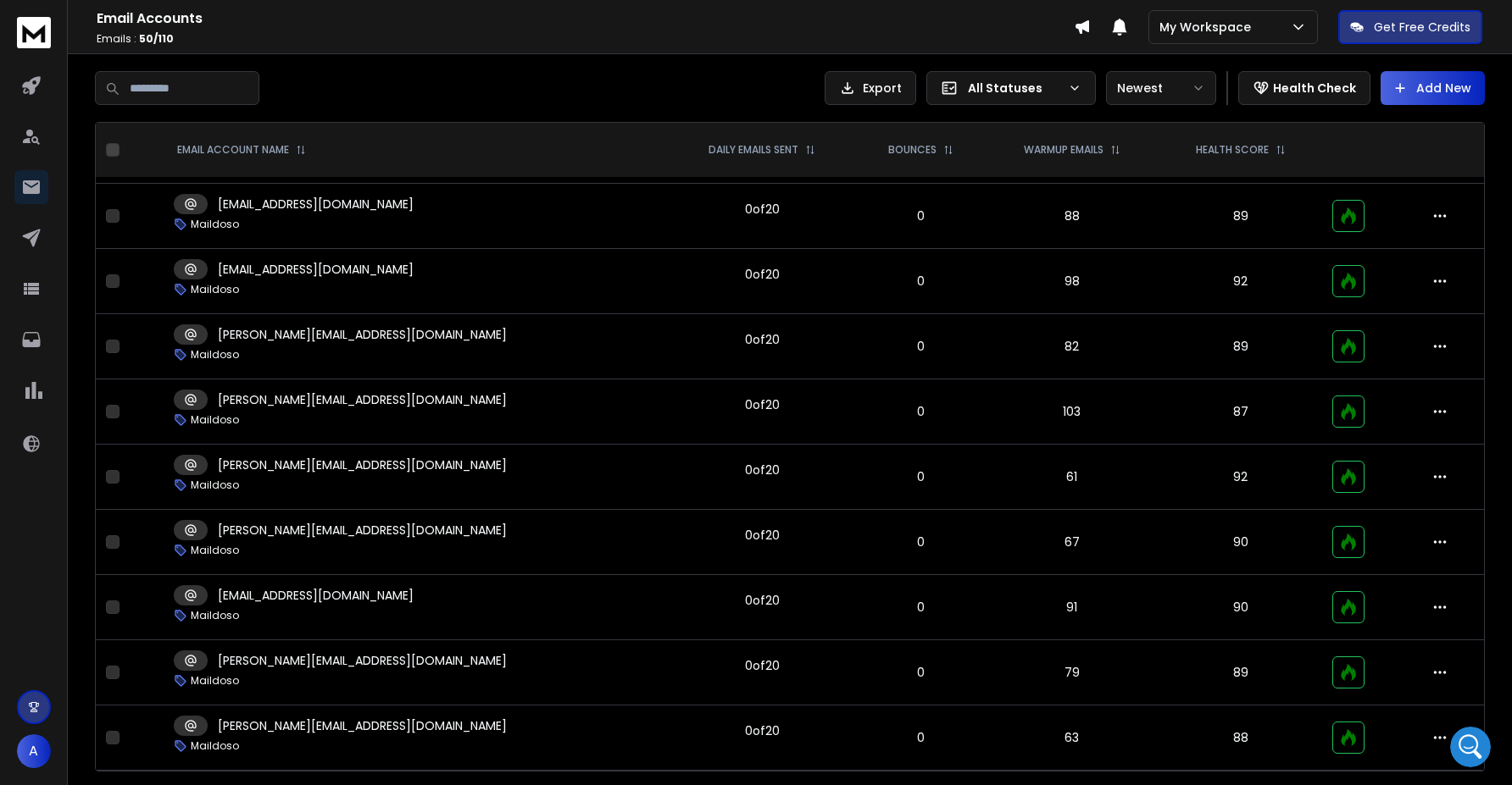
click at [461, 337] on div "[PERSON_NAME][EMAIL_ADDRESS][DOMAIN_NAME]" at bounding box center [416, 335] width 484 height 21
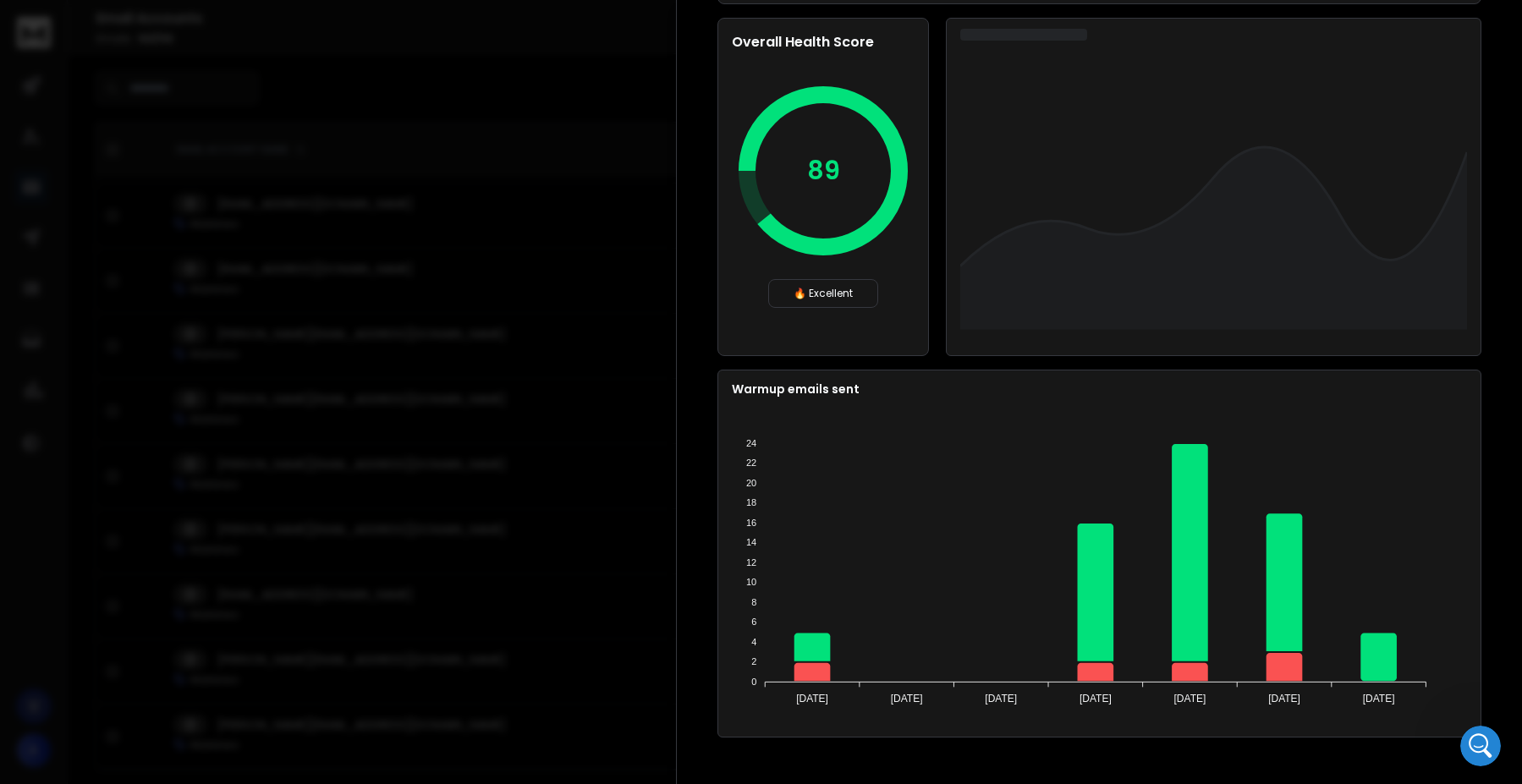
scroll to position [595, 0]
click at [534, 378] on div at bounding box center [761, 392] width 1522 height 784
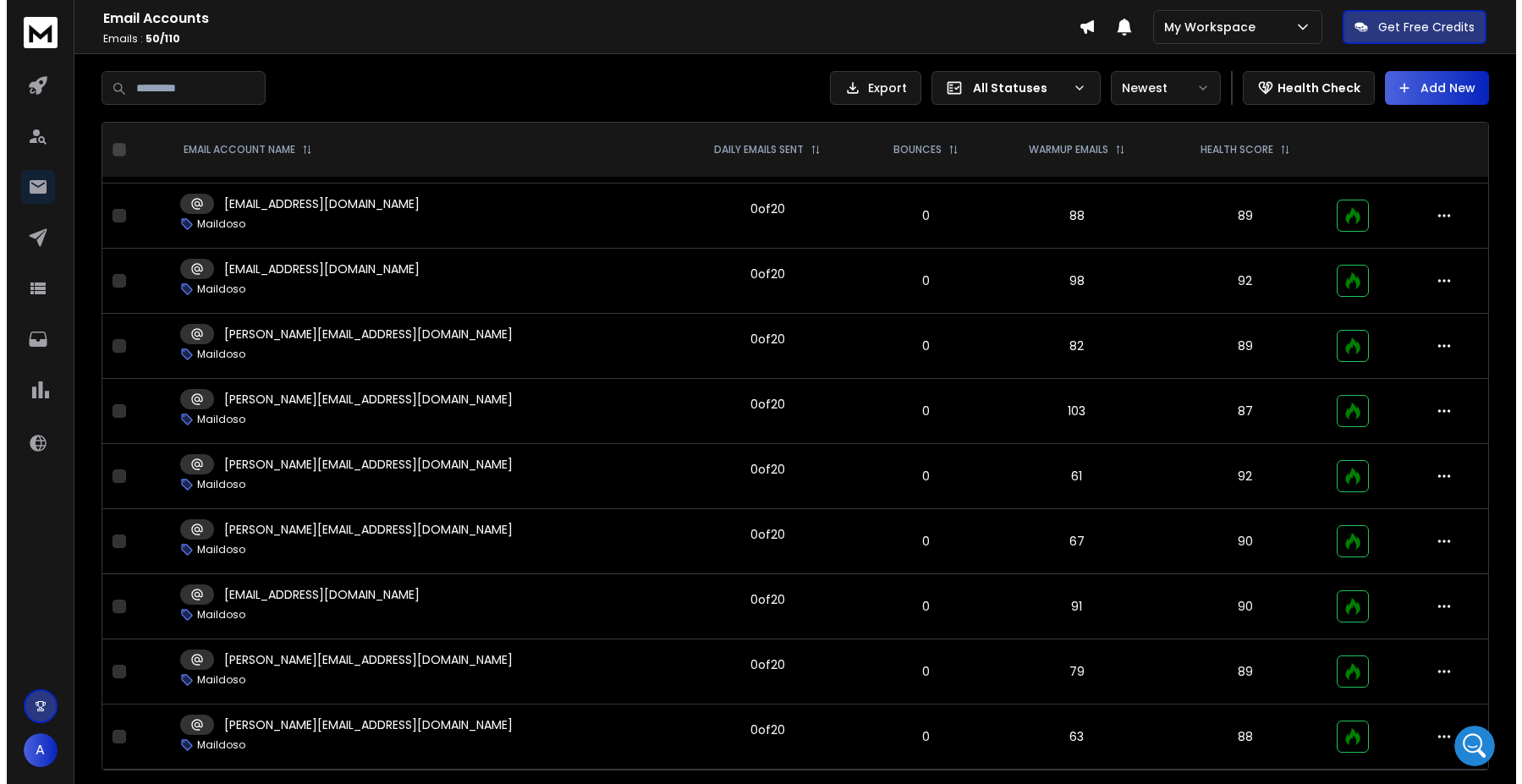
scroll to position [2062, 0]
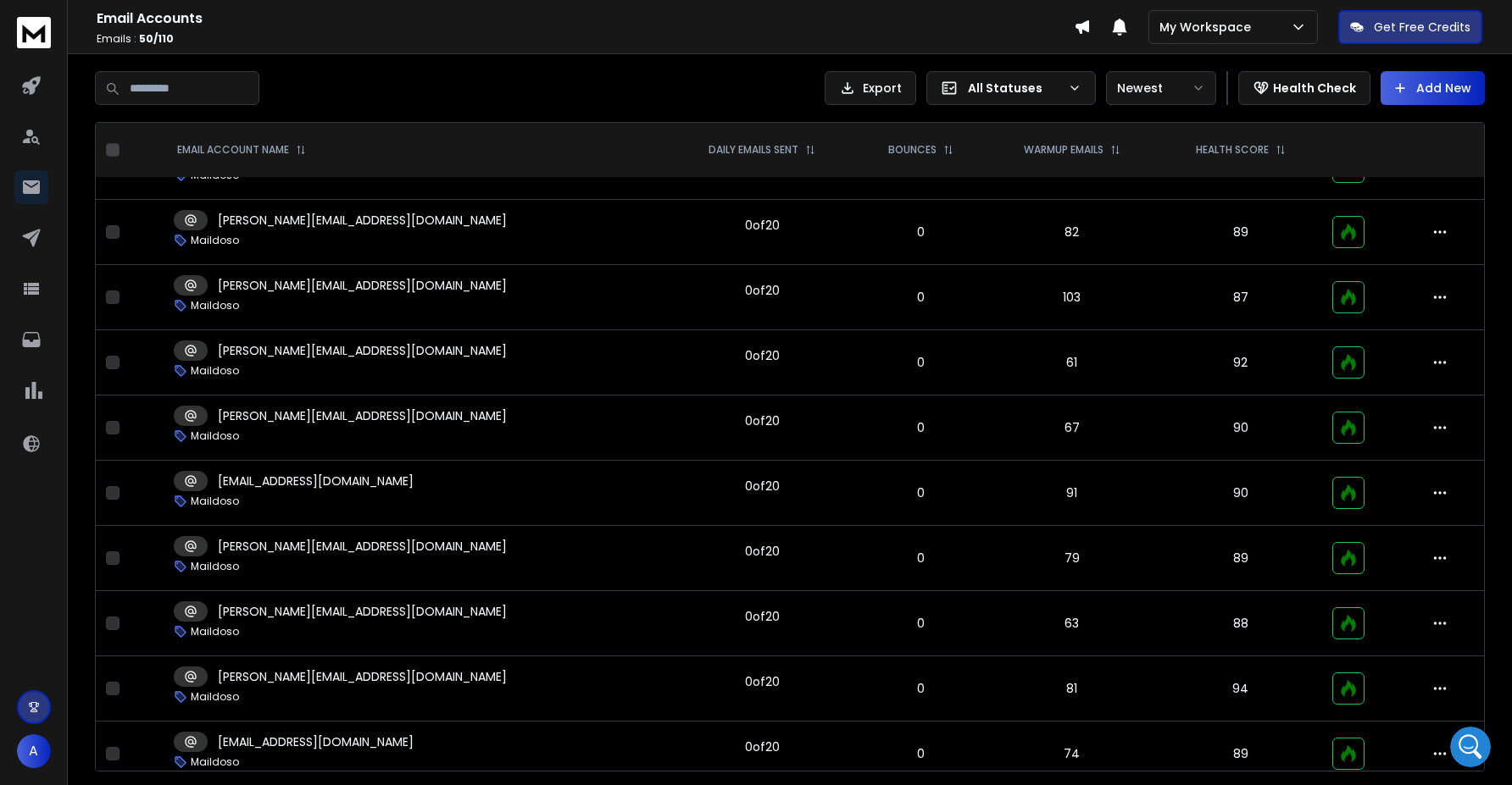
click at [418, 419] on div "[PERSON_NAME][EMAIL_ADDRESS][DOMAIN_NAME]" at bounding box center [416, 416] width 484 height 21
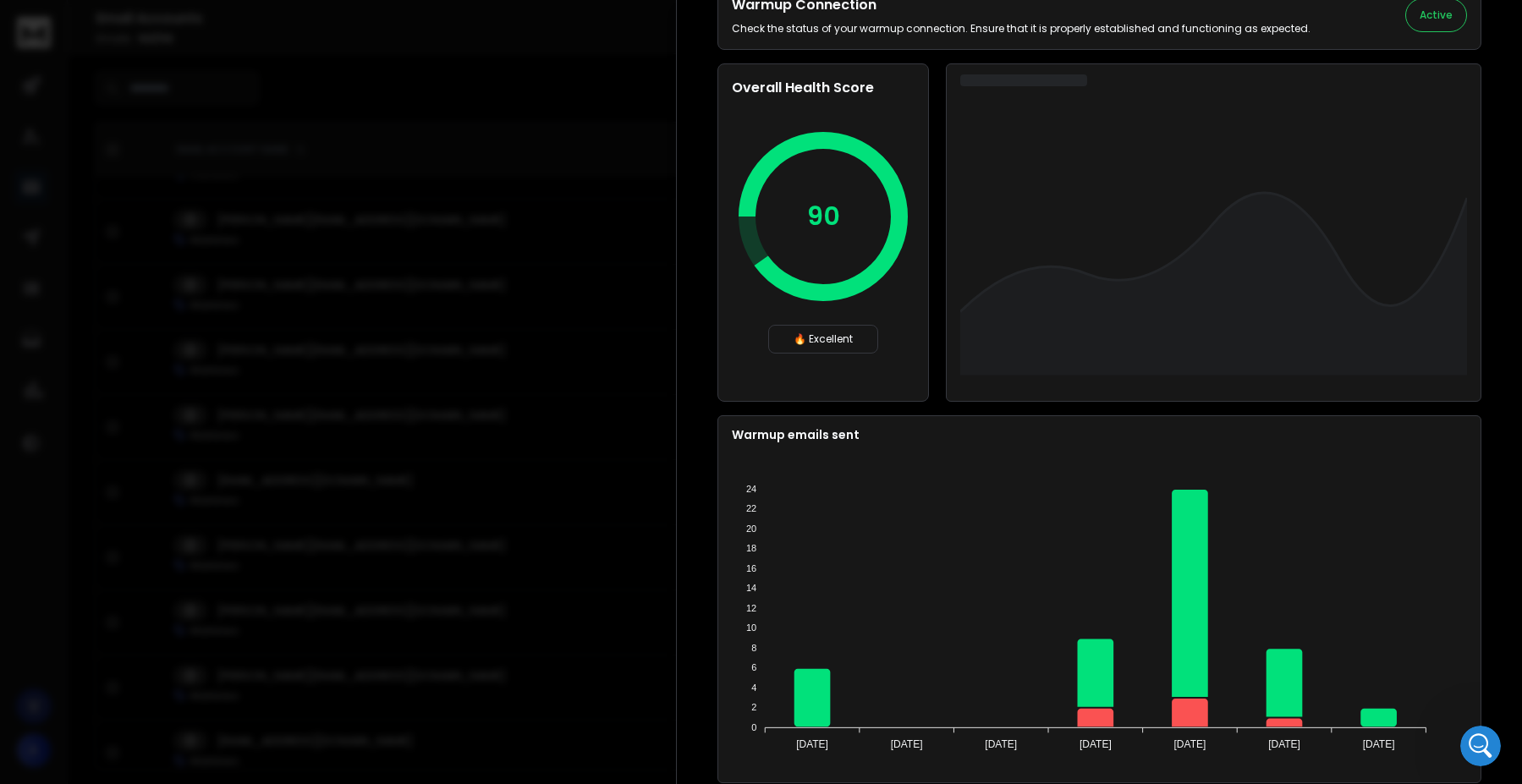
scroll to position [595, 0]
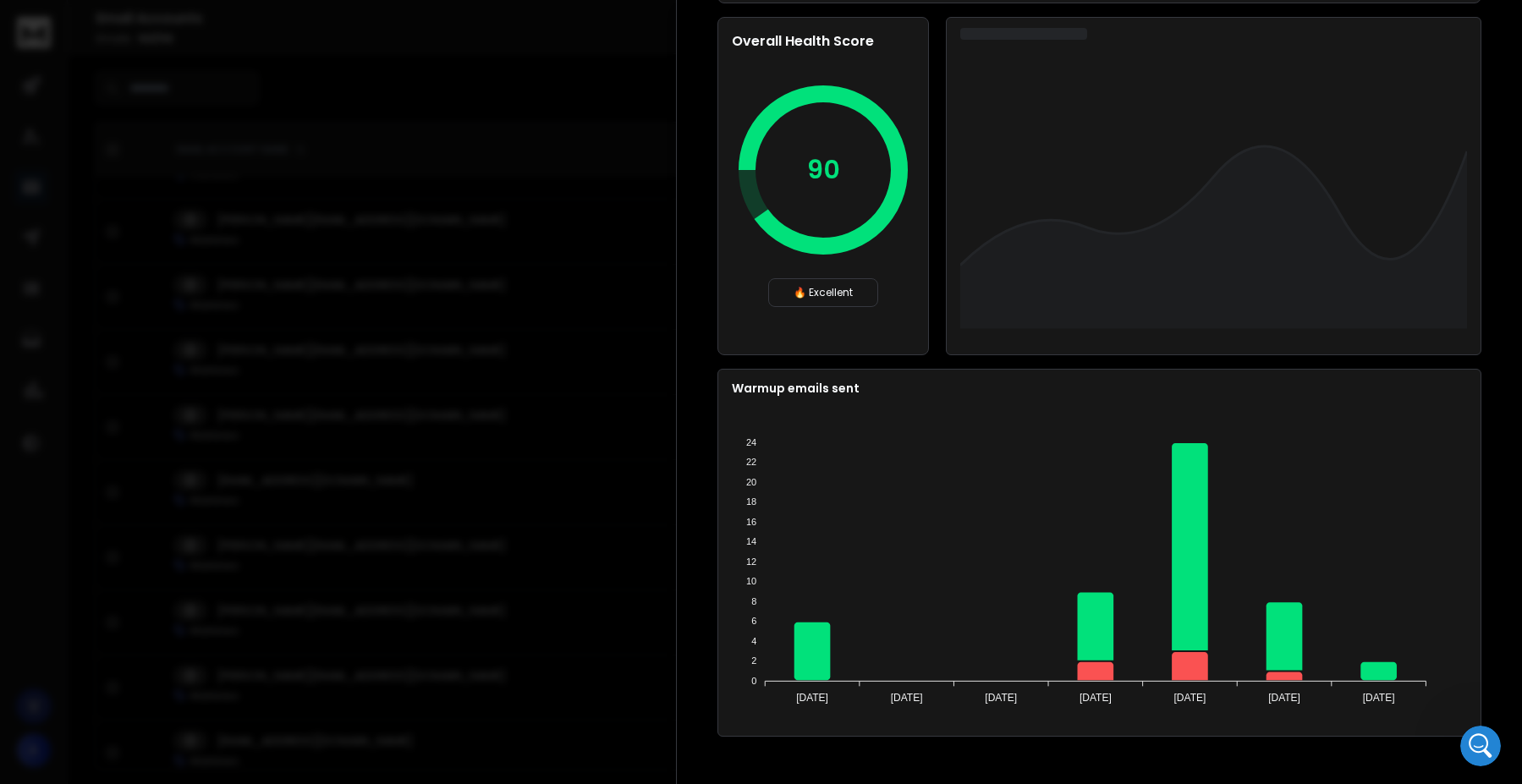
click at [549, 392] on div at bounding box center [761, 392] width 1522 height 784
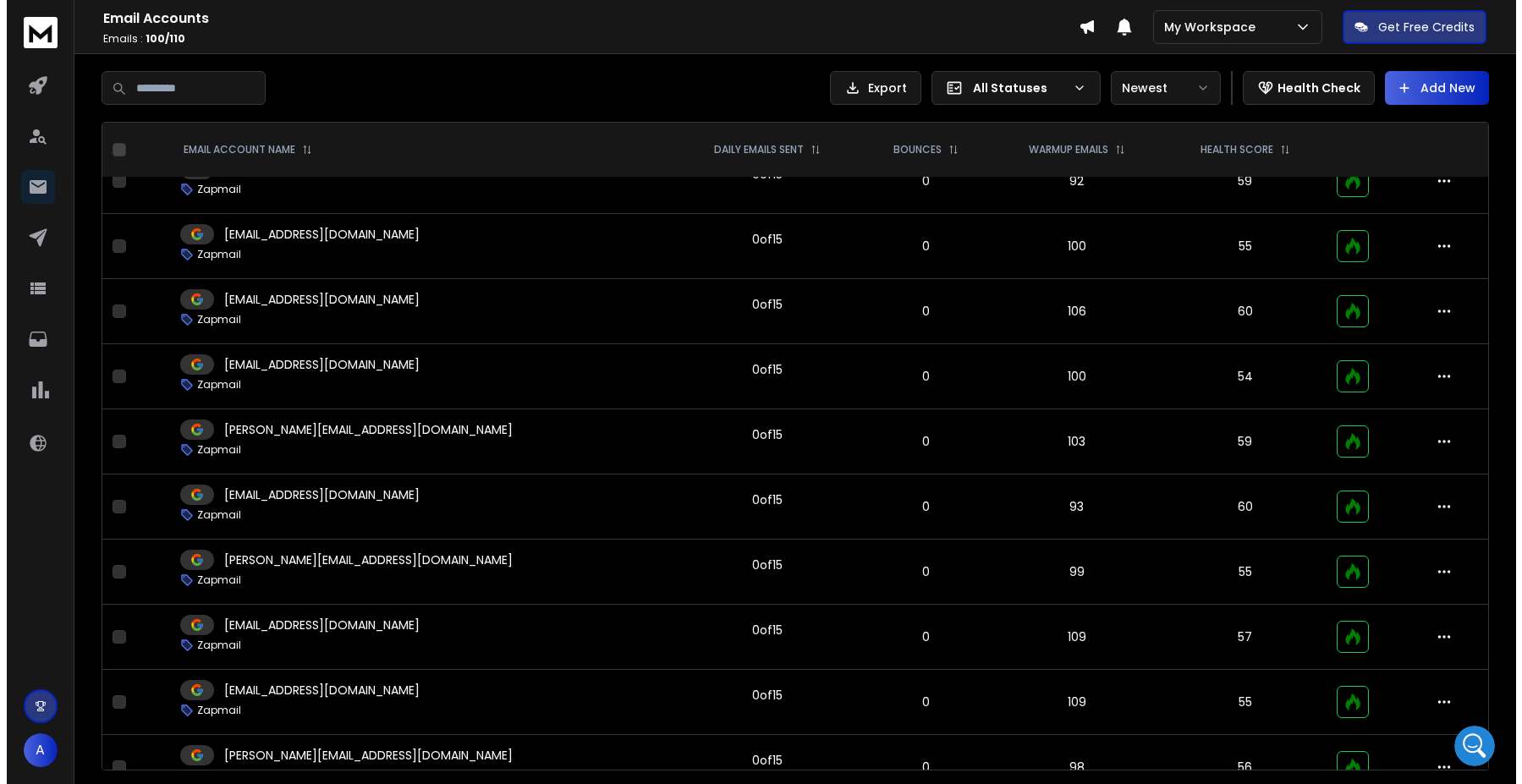
scroll to position [0, 0]
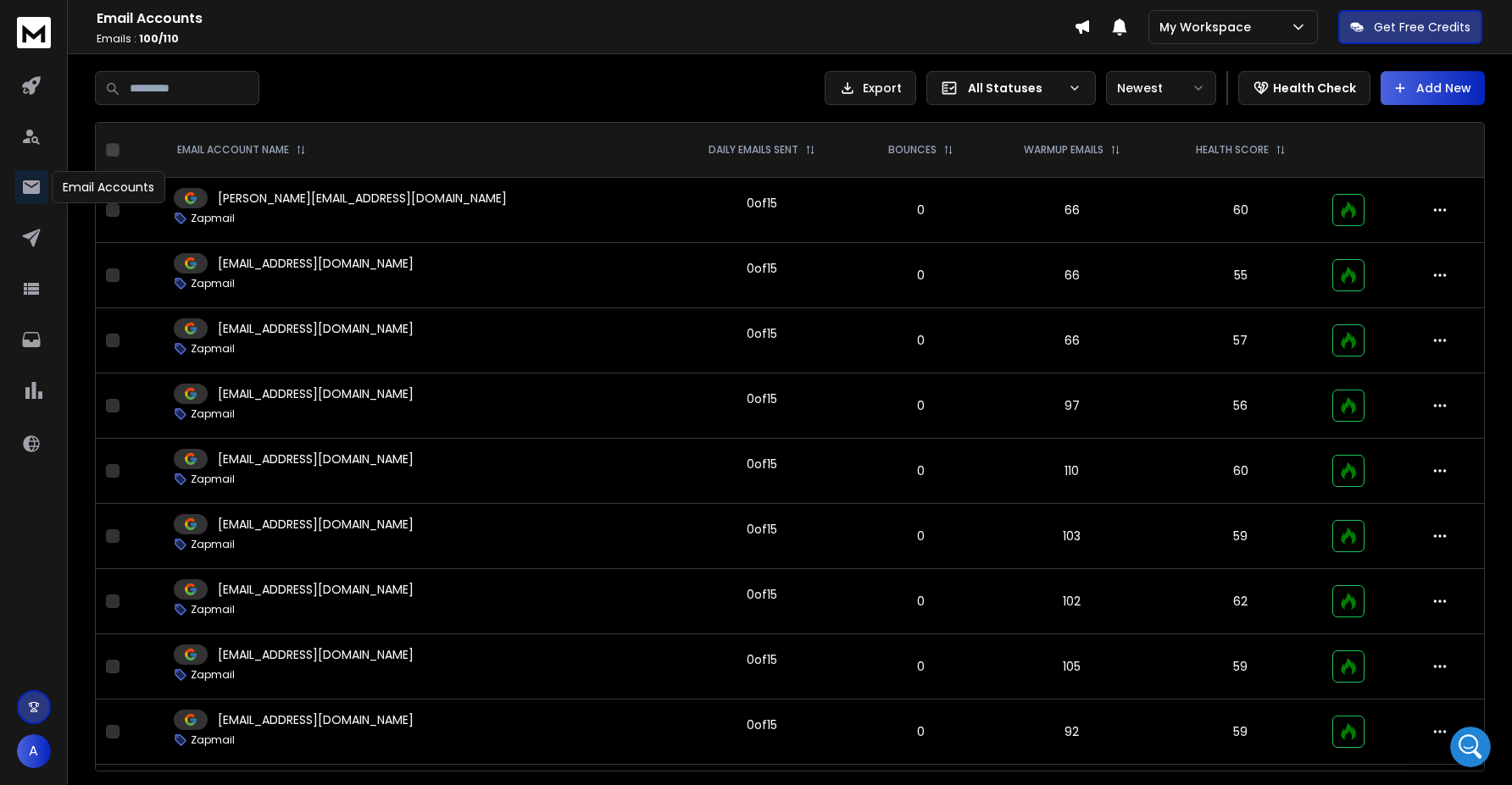
click at [29, 185] on icon at bounding box center [32, 187] width 21 height 21
click at [34, 238] on icon at bounding box center [31, 237] width 18 height 18
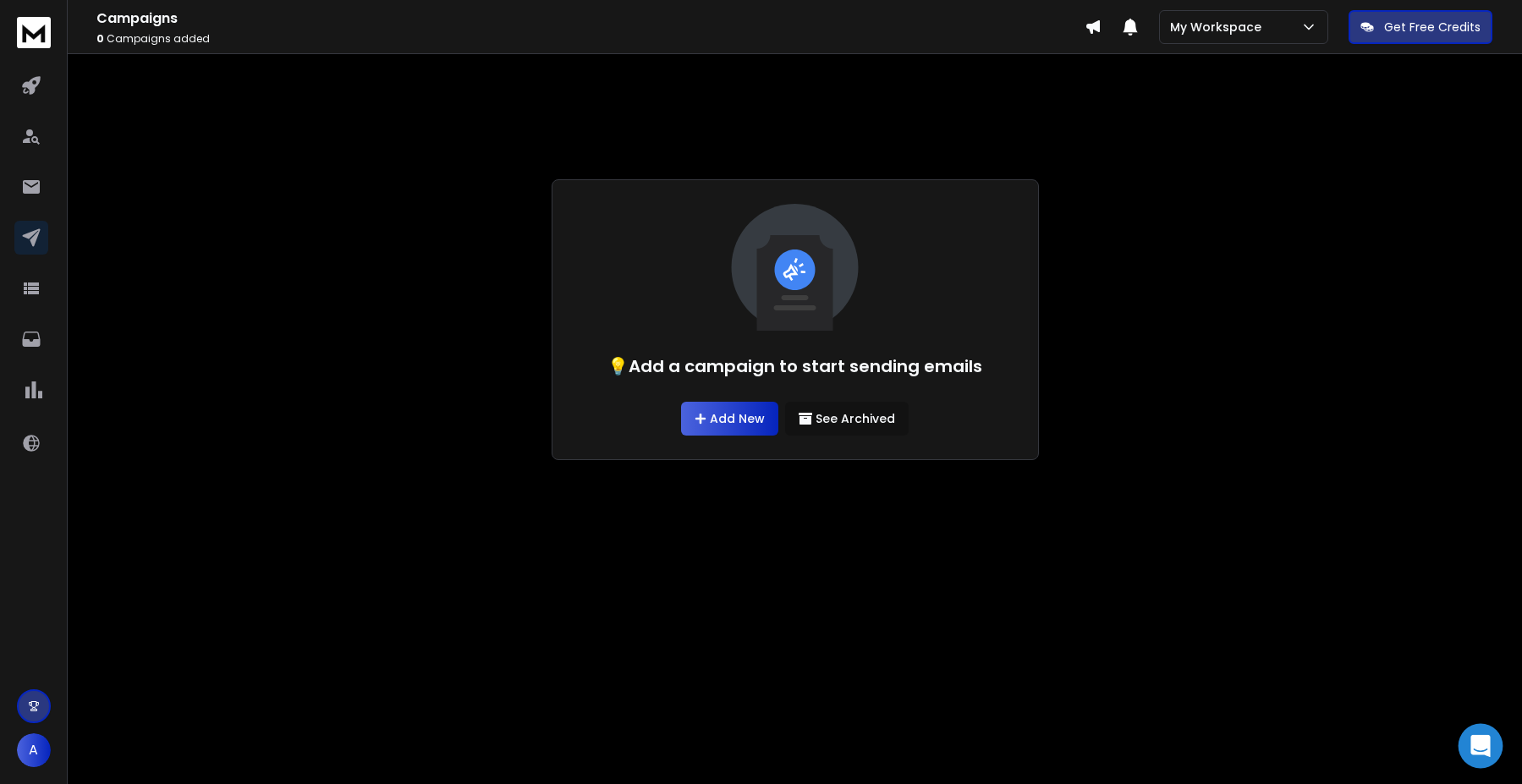
click at [1491, 750] on div "Open Intercom Messenger" at bounding box center [1482, 747] width 45 height 45
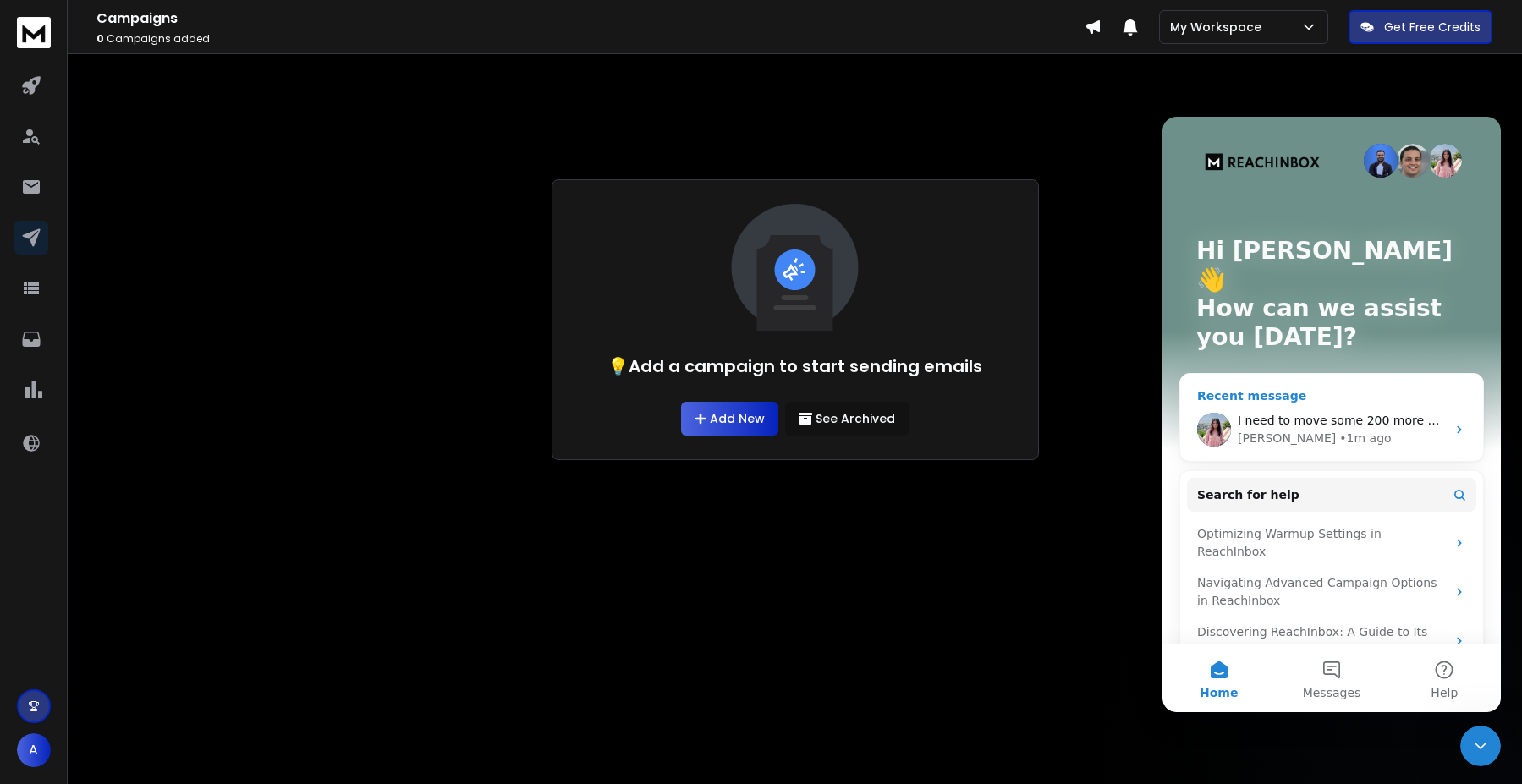
click at [1363, 414] on span "I need to move some 200 more email accounts to zapmail, so have this correct is…" at bounding box center [1526, 421] width 576 height 13
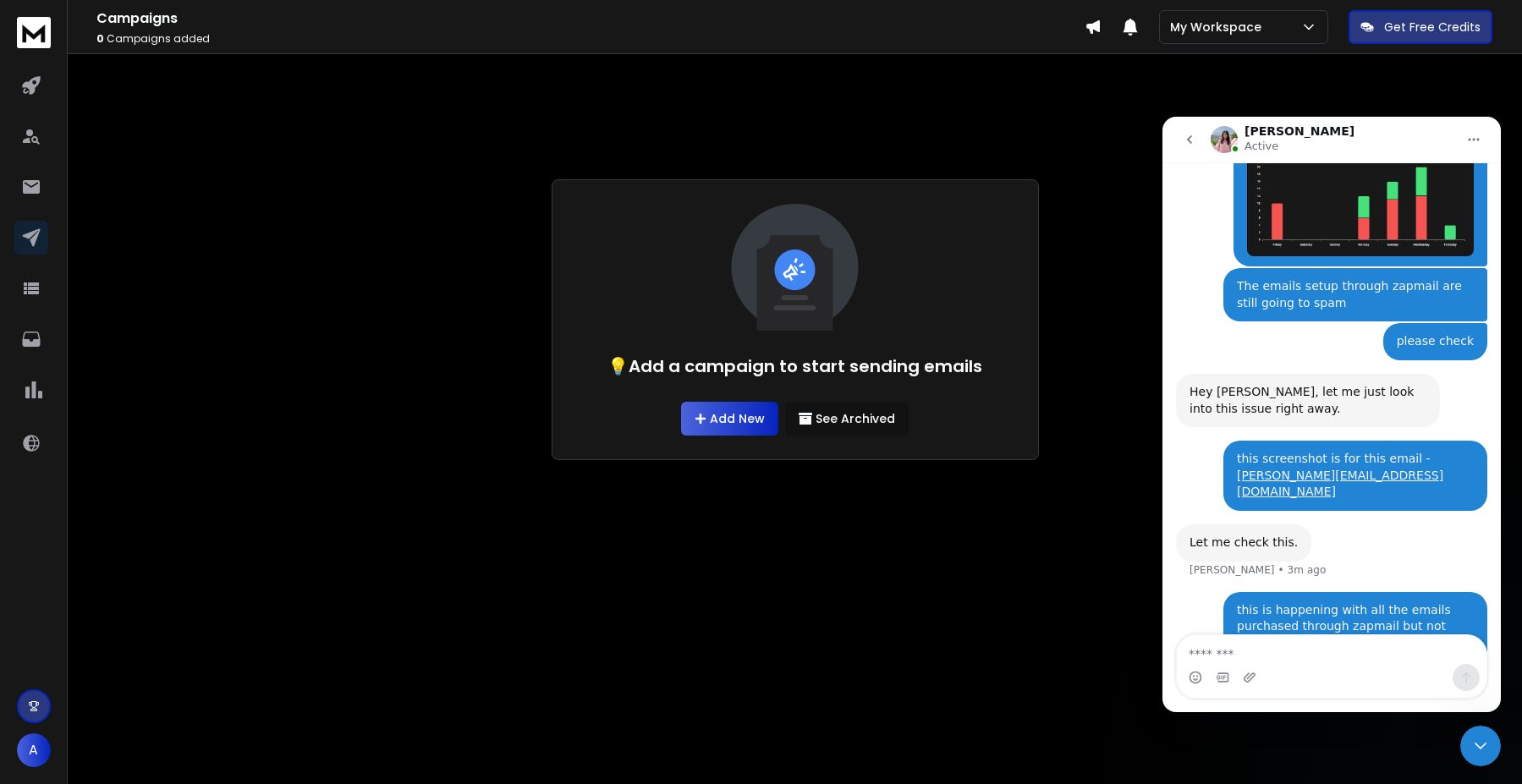
scroll to position [1297, 0]
